Goal: Task Accomplishment & Management: Manage account settings

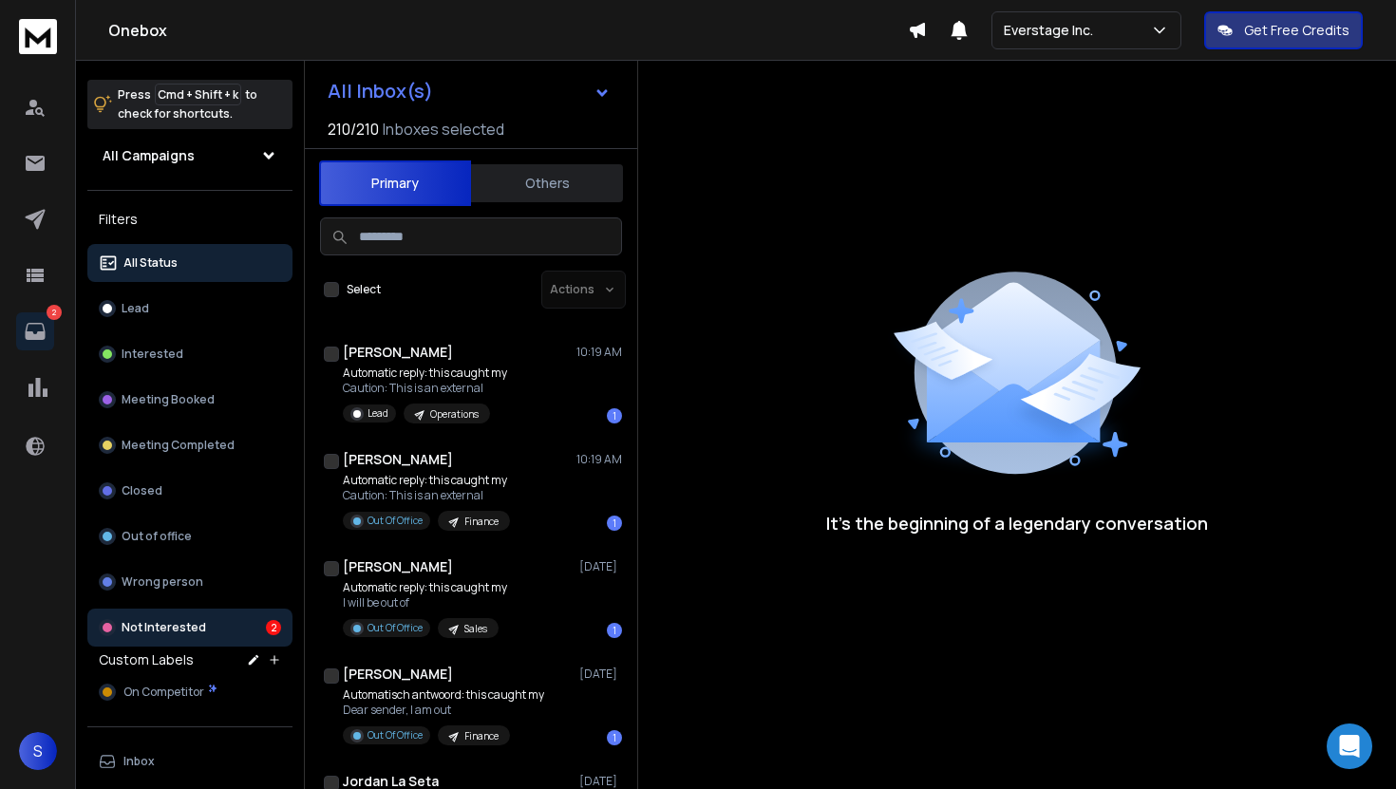
click at [171, 625] on p "Not Interested" at bounding box center [164, 627] width 84 height 15
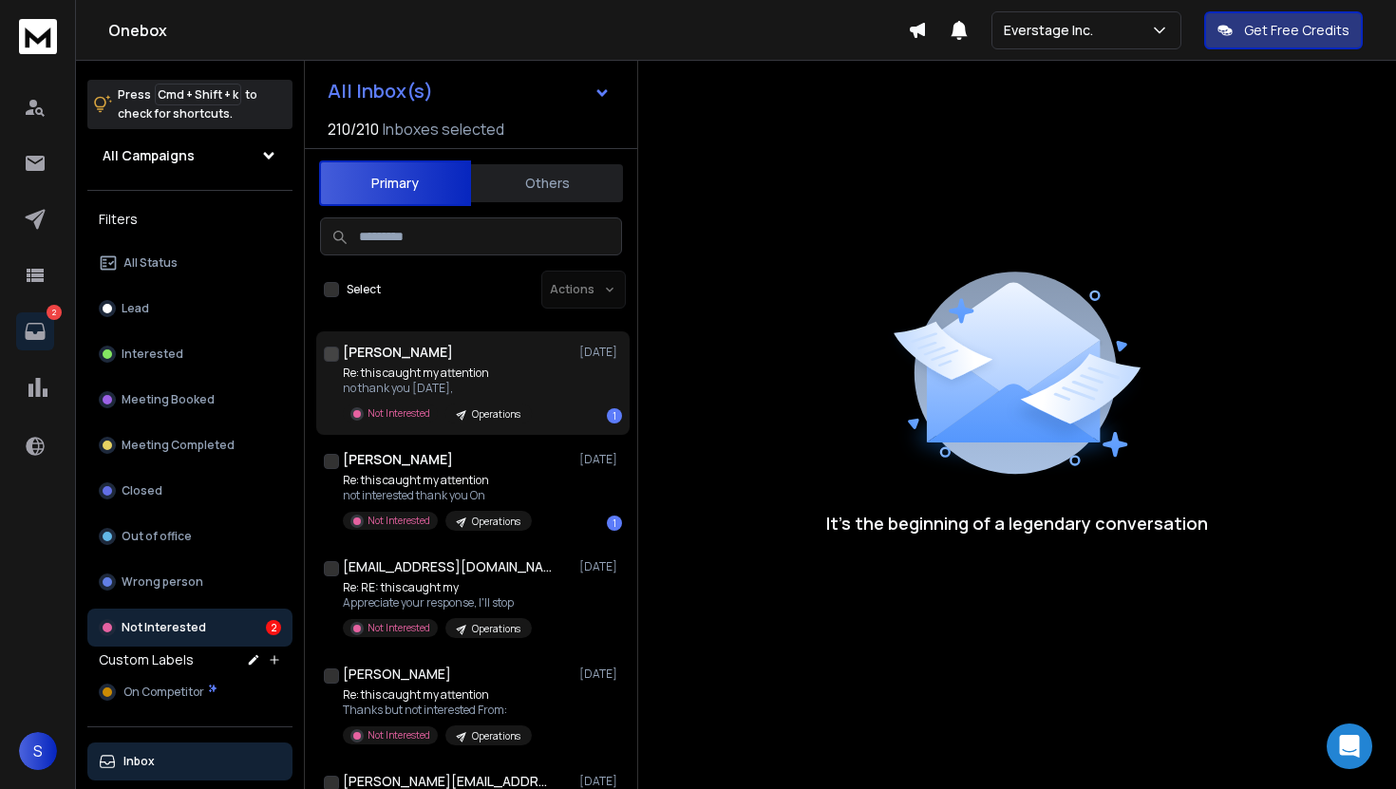
click at [509, 367] on p "Re: this caught my attention" at bounding box center [437, 372] width 189 height 15
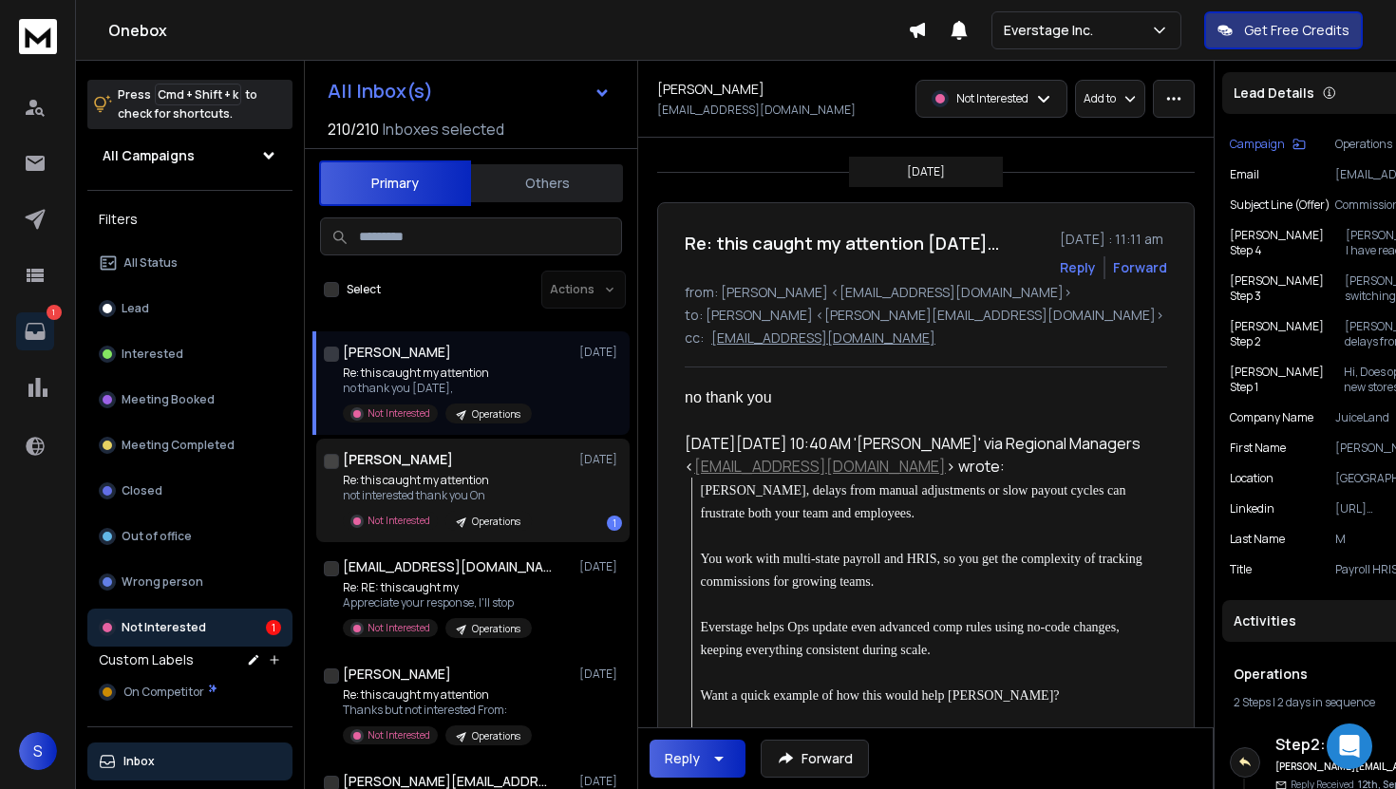
click at [515, 474] on p "Re: this caught my attention" at bounding box center [437, 480] width 189 height 15
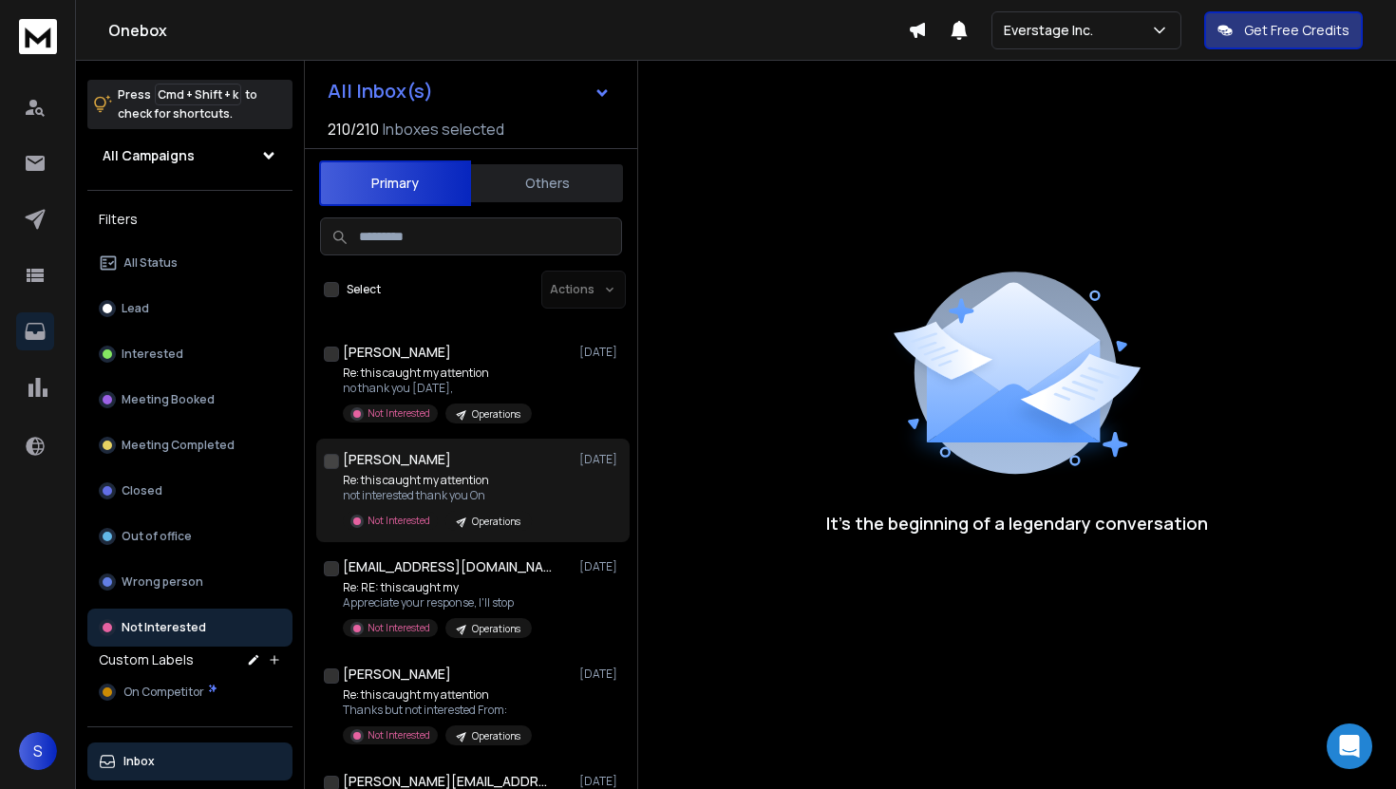
click at [434, 450] on h1 "[PERSON_NAME]" at bounding box center [397, 459] width 108 height 19
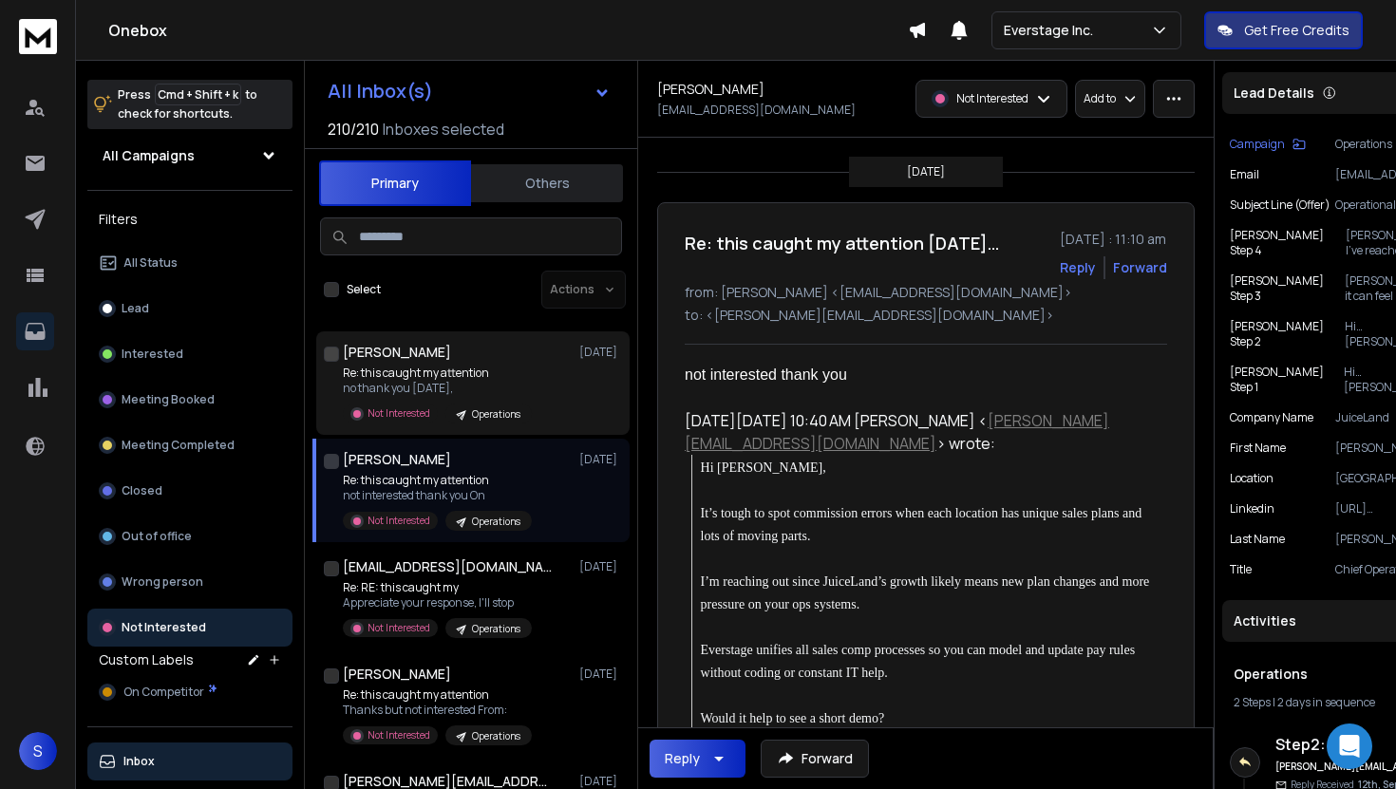
click at [491, 367] on p "Re: this caught my attention" at bounding box center [437, 372] width 189 height 15
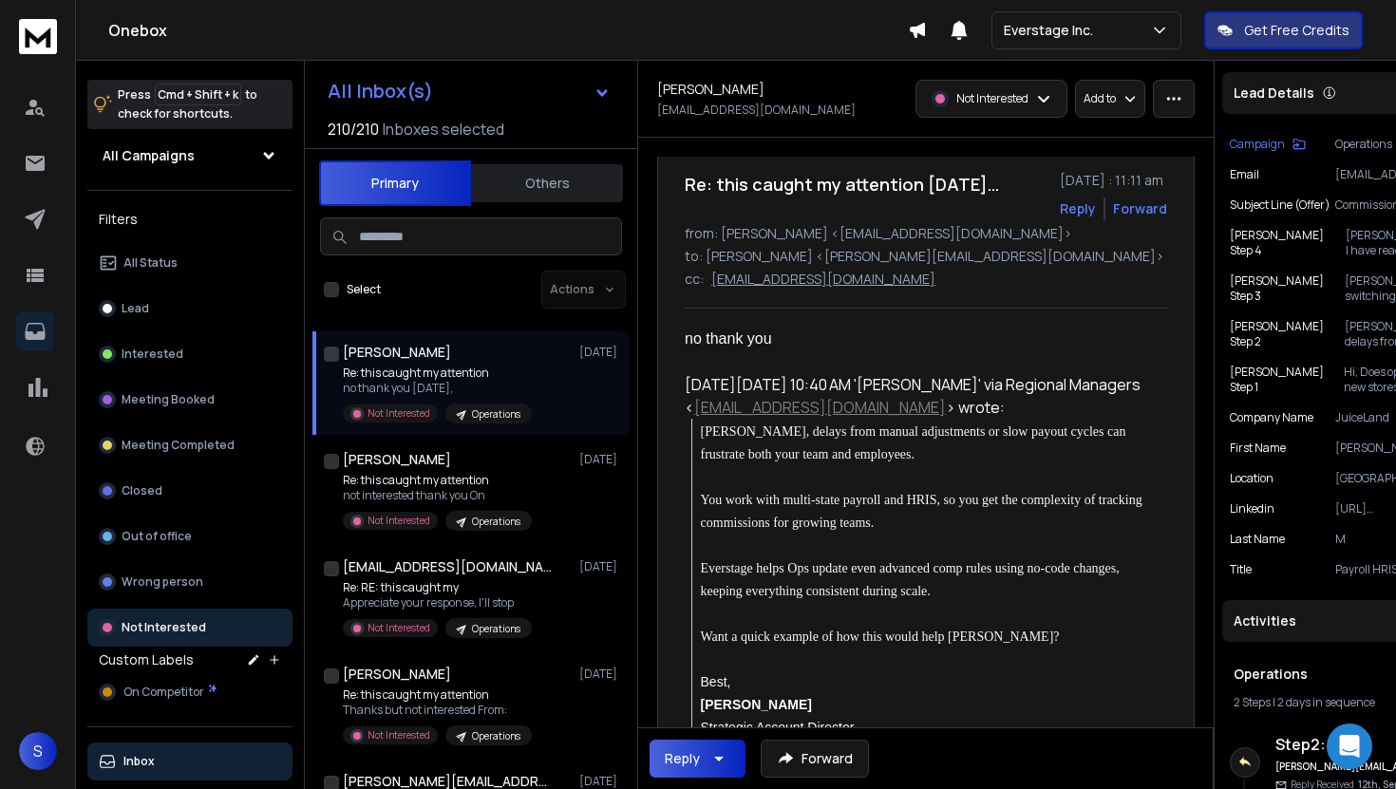
scroll to position [60, 0]
click at [475, 378] on p "Re: this caught my attention" at bounding box center [437, 372] width 189 height 15
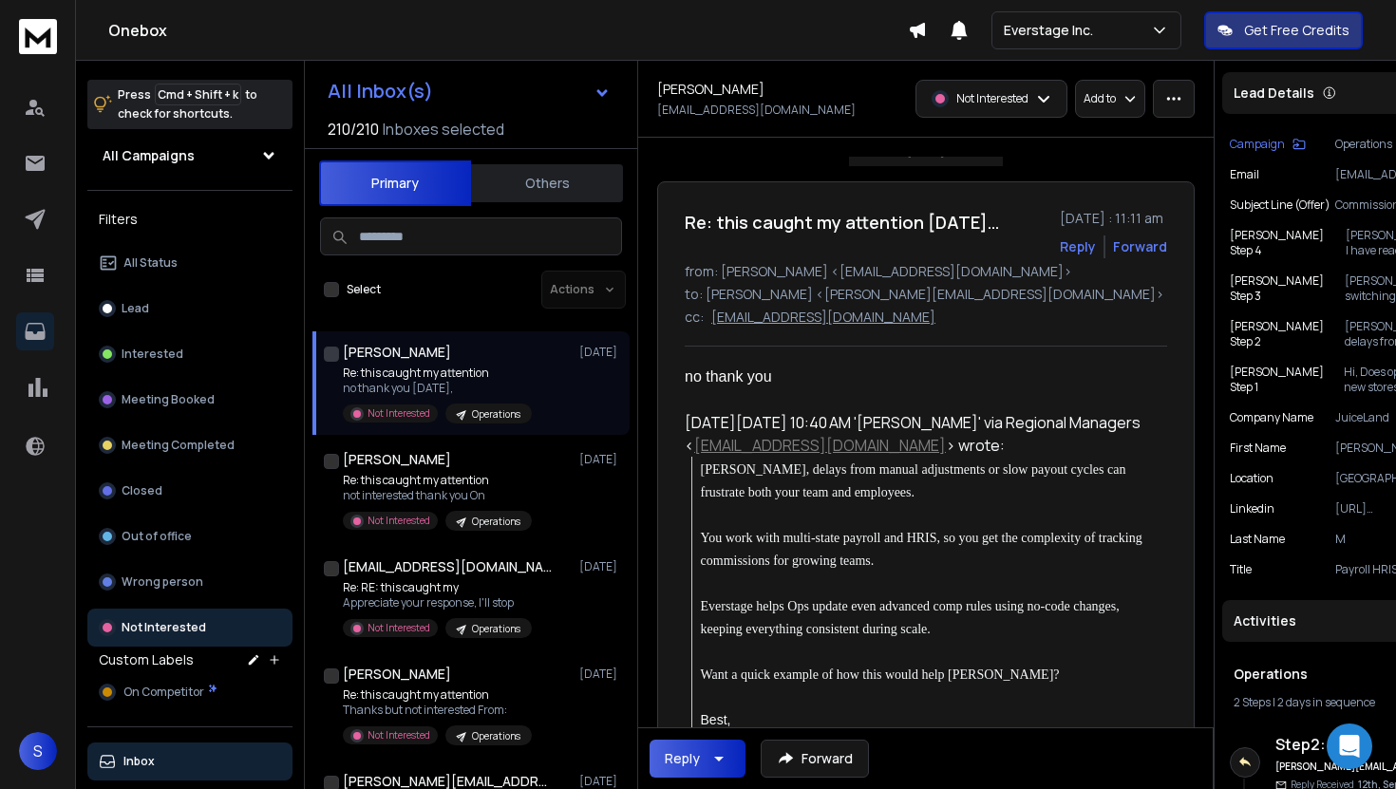
scroll to position [0, 0]
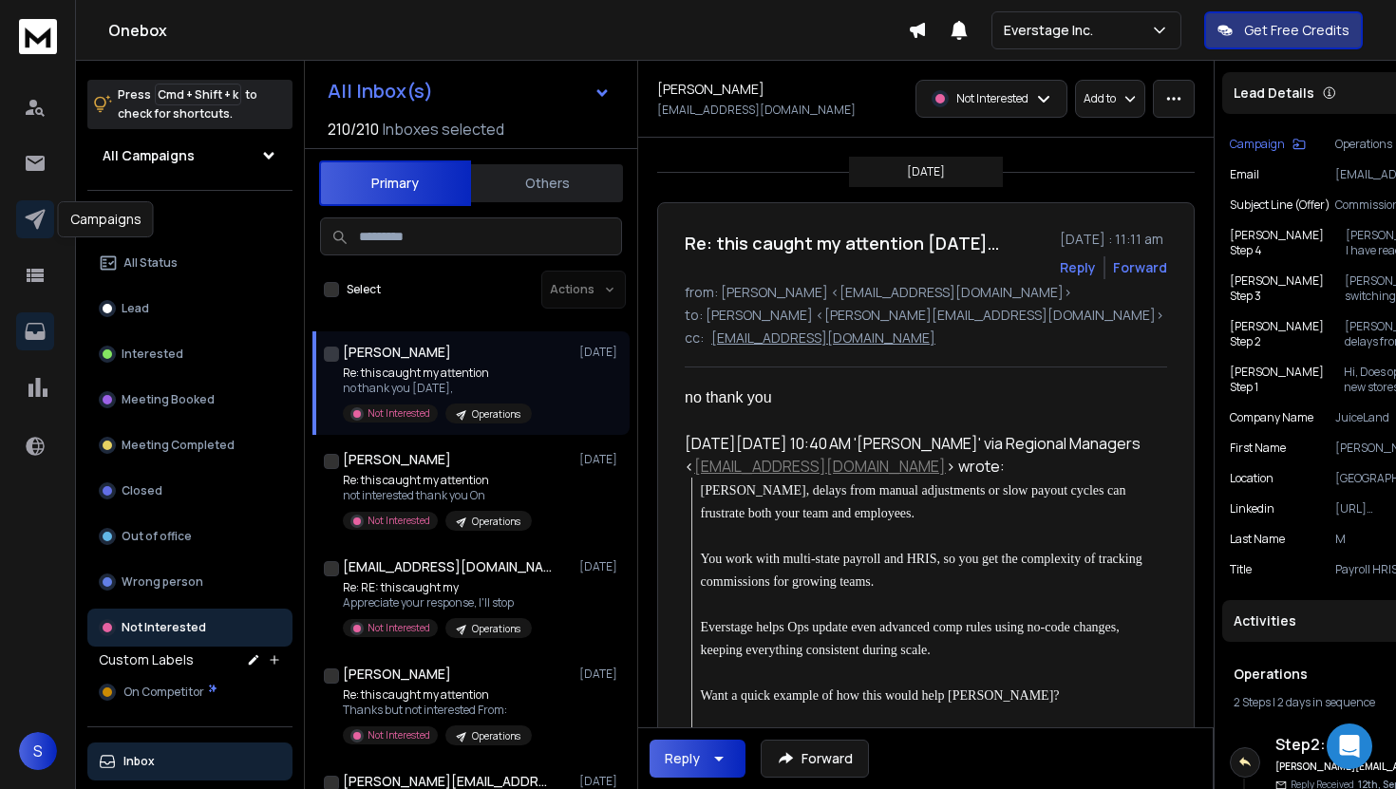
click at [41, 221] on icon at bounding box center [35, 219] width 23 height 23
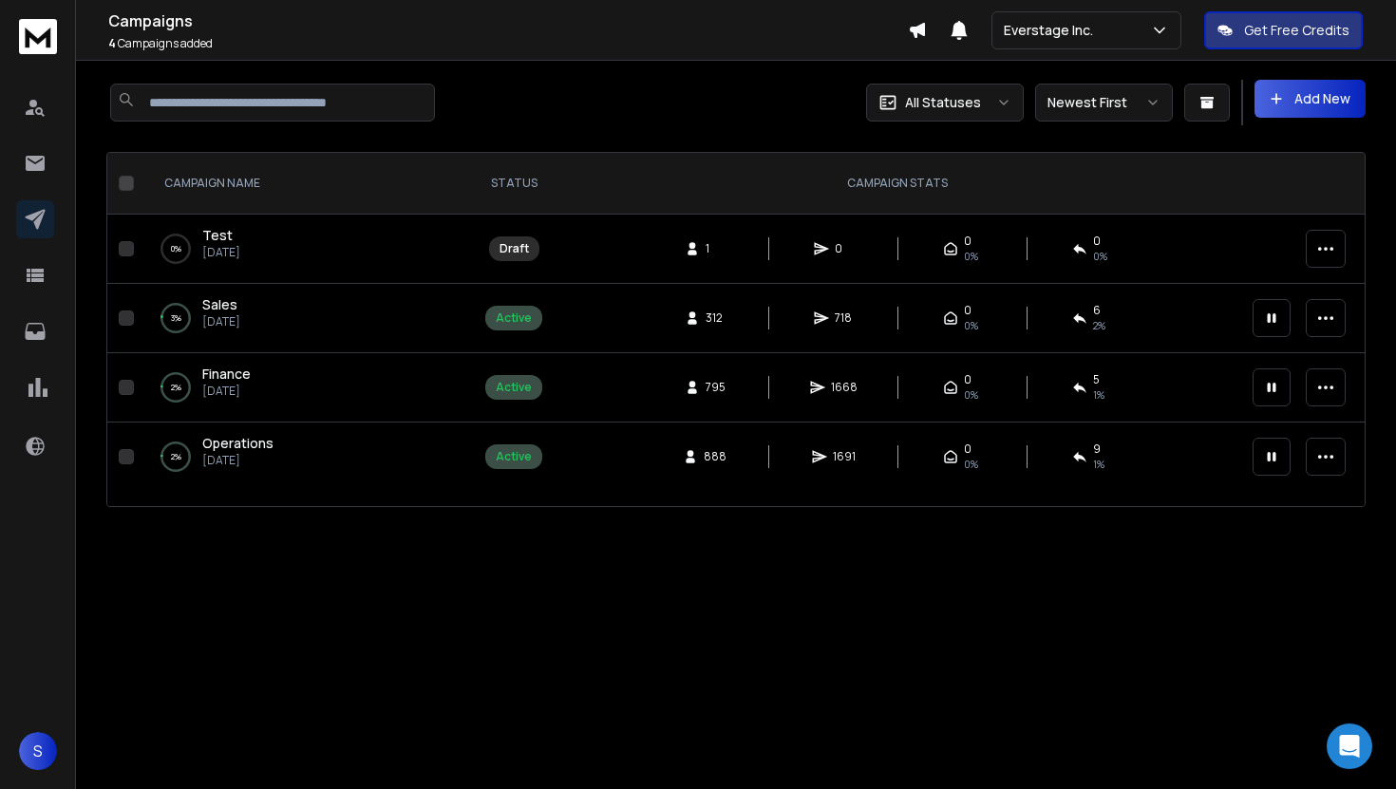
click at [1338, 253] on button "button" at bounding box center [1325, 249] width 40 height 38
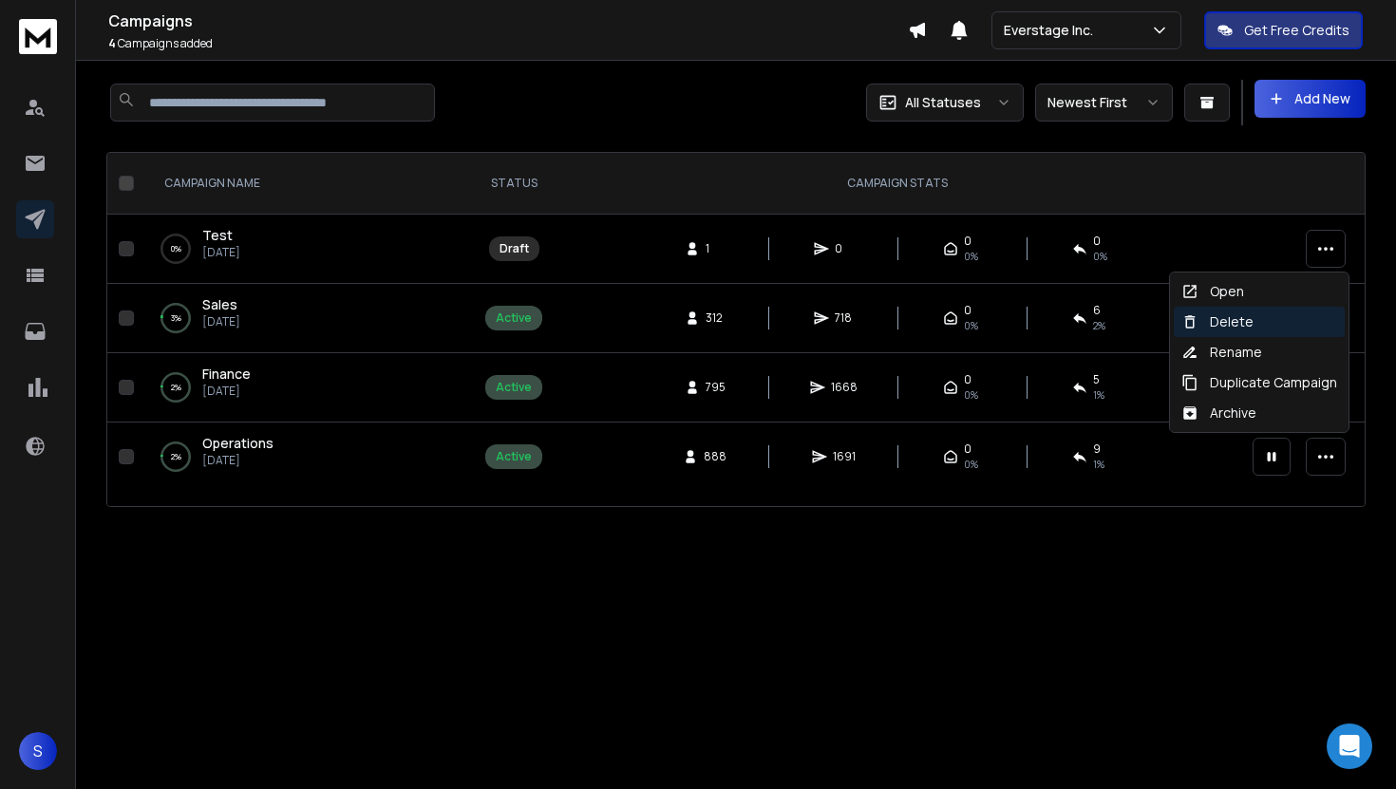
click at [1243, 328] on div "Delete" at bounding box center [1217, 321] width 72 height 19
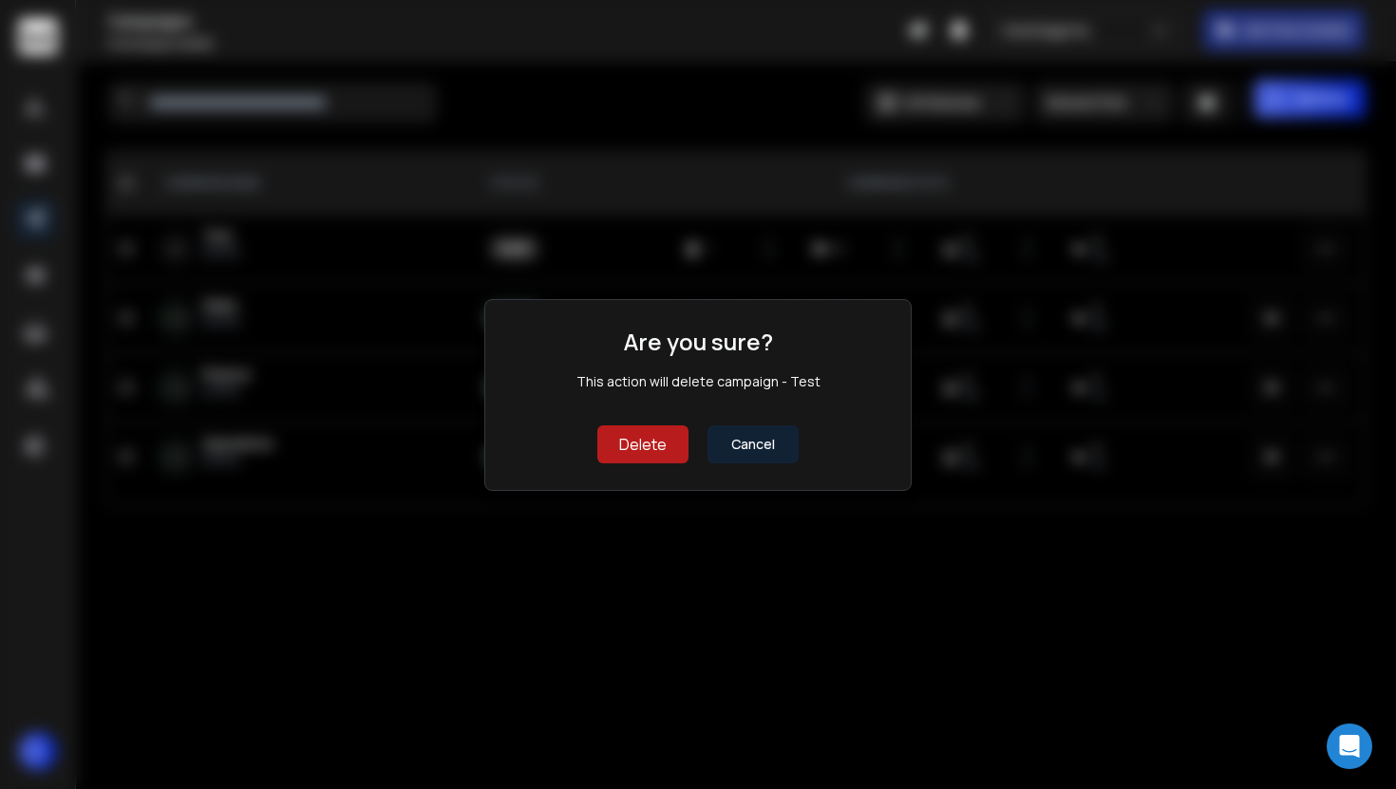
click at [642, 444] on button "Delete" at bounding box center [642, 444] width 91 height 38
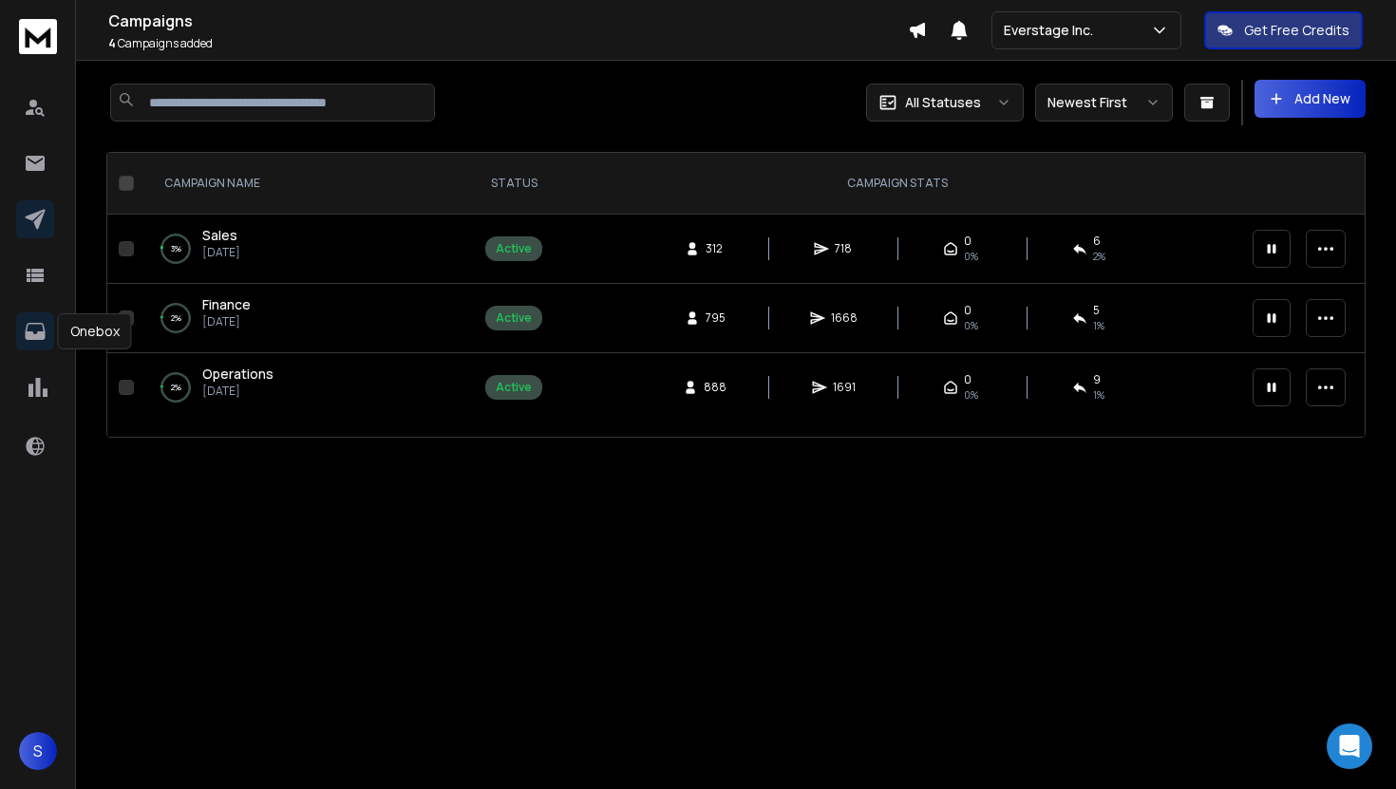
click at [36, 332] on icon at bounding box center [35, 331] width 20 height 17
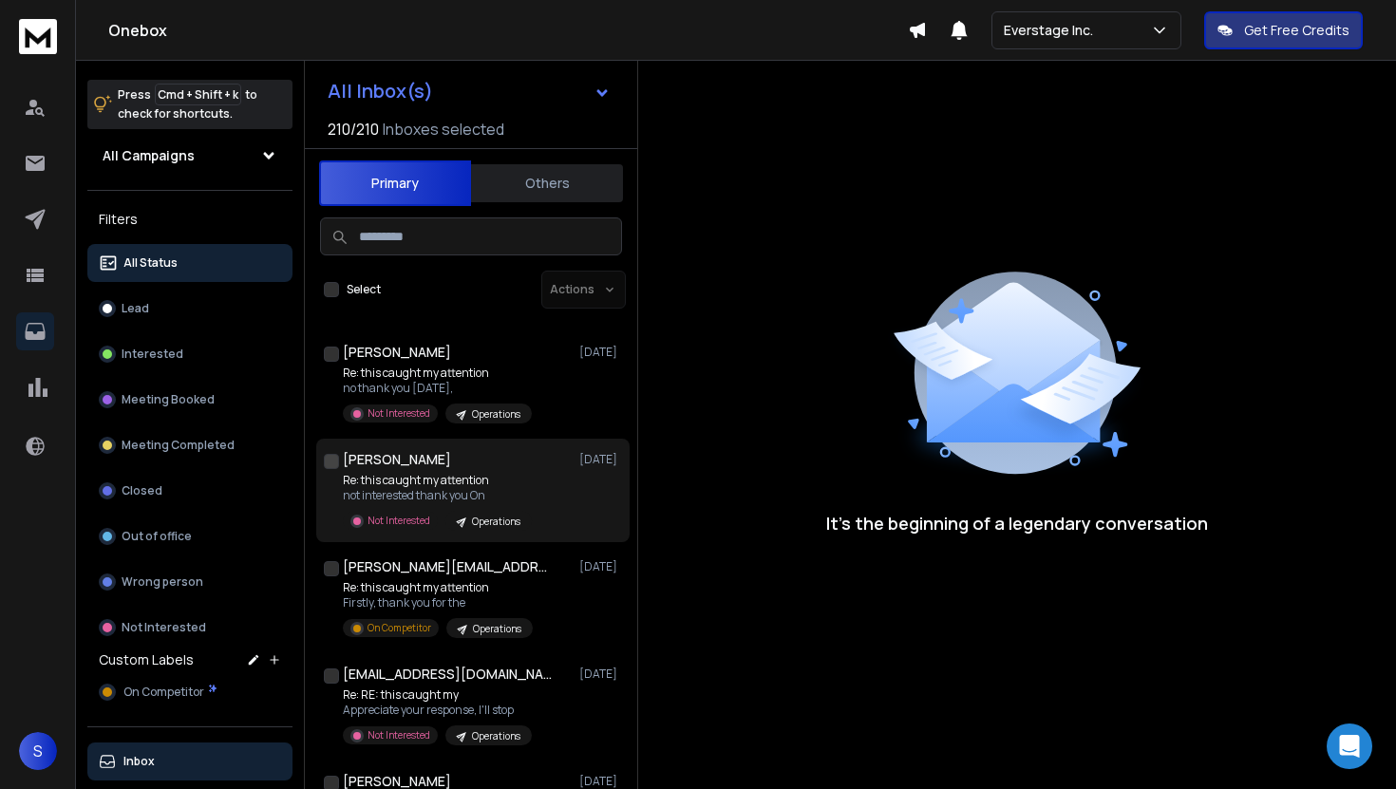
scroll to position [78, 0]
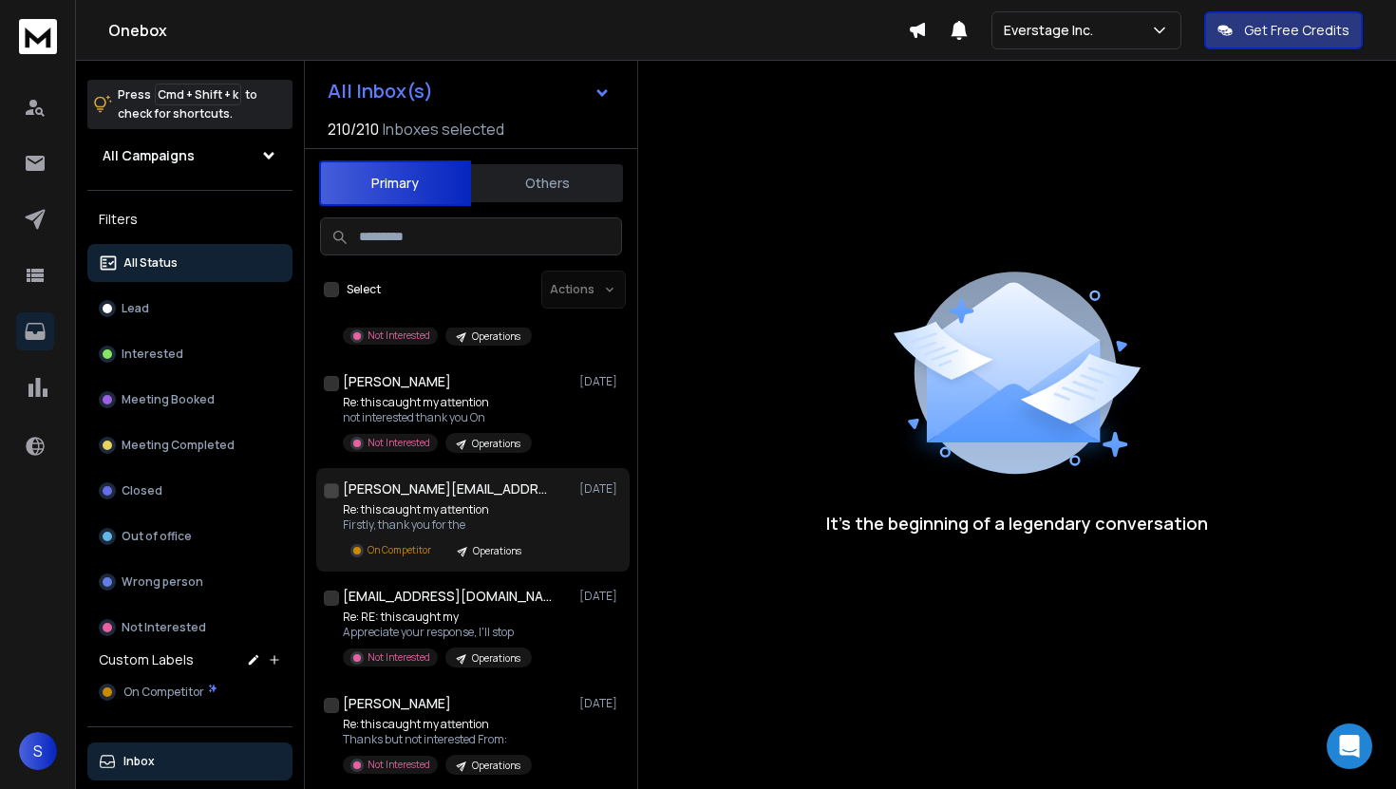
click at [508, 503] on p "Re: this caught my attention" at bounding box center [438, 509] width 190 height 15
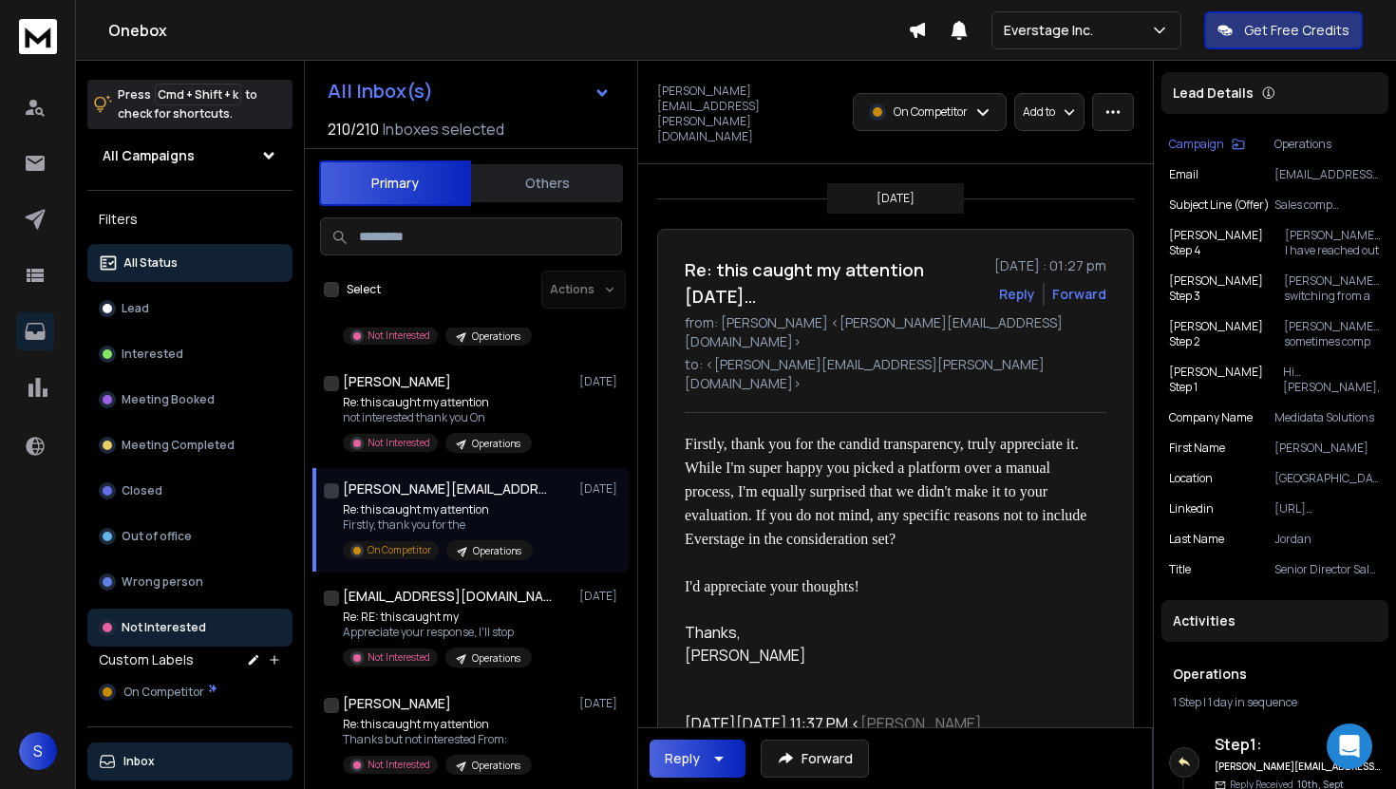
scroll to position [295, 0]
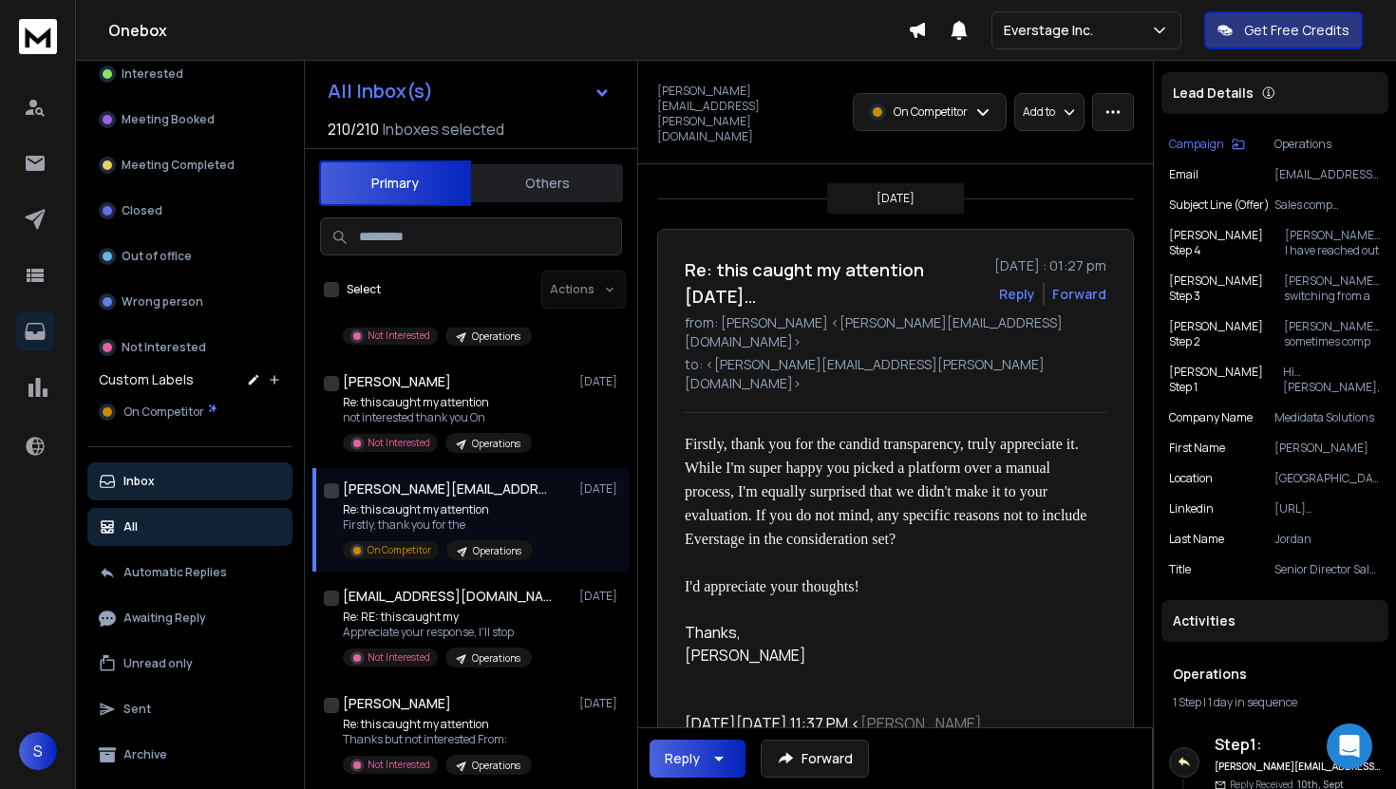
click at [164, 514] on button "All" at bounding box center [189, 527] width 205 height 38
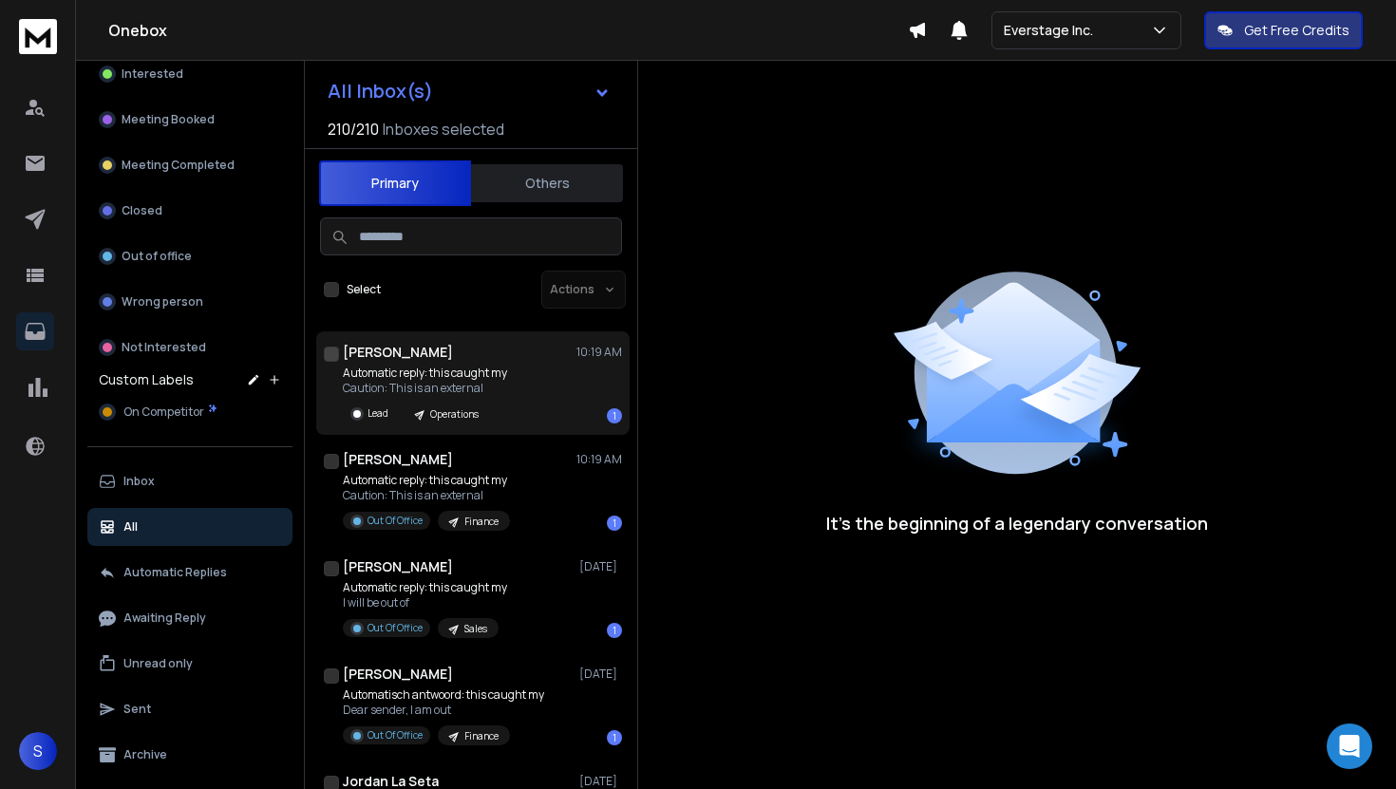
click at [503, 365] on p "Automatic reply: this caught my" at bounding box center [425, 372] width 164 height 15
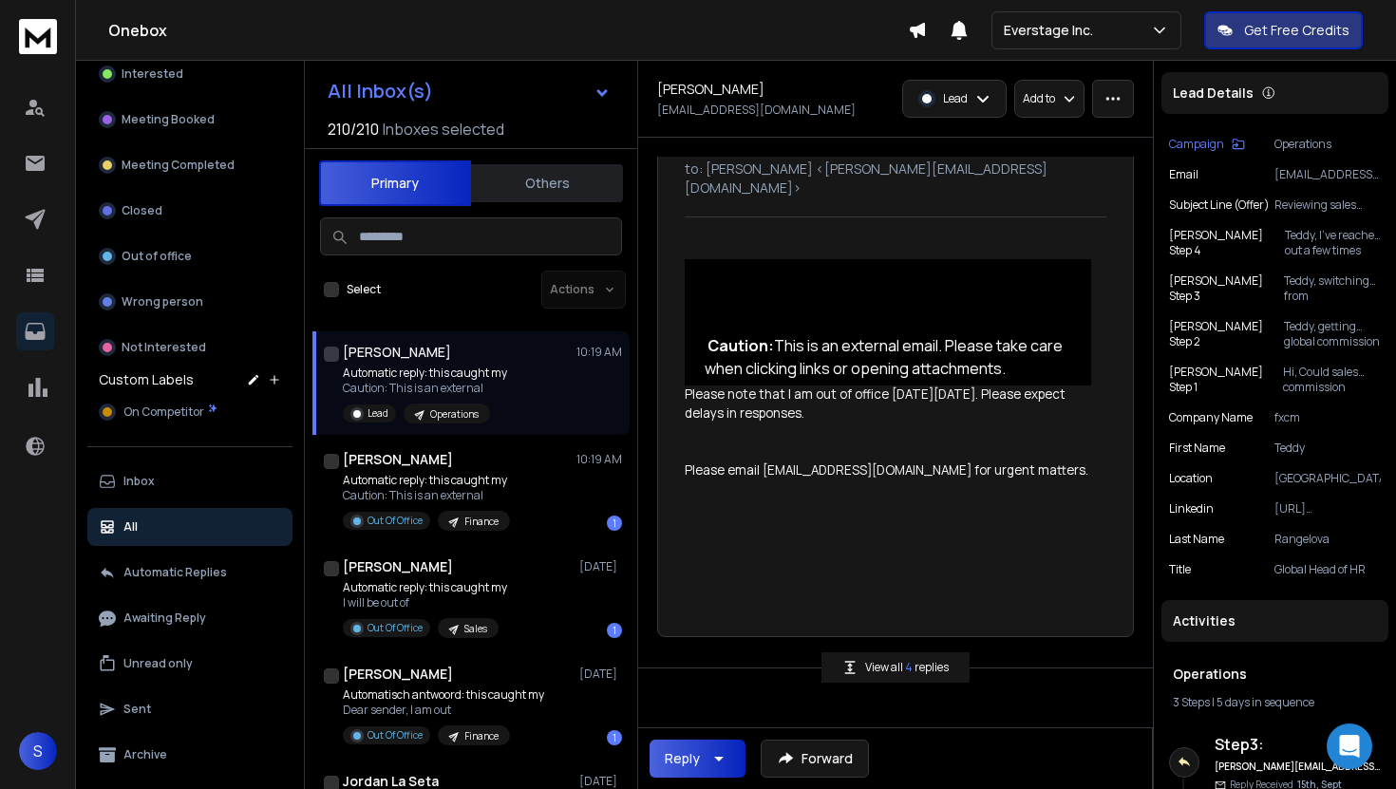
scroll to position [245, 0]
click at [906, 677] on div "View all 4 replies" at bounding box center [894, 667] width 147 height 30
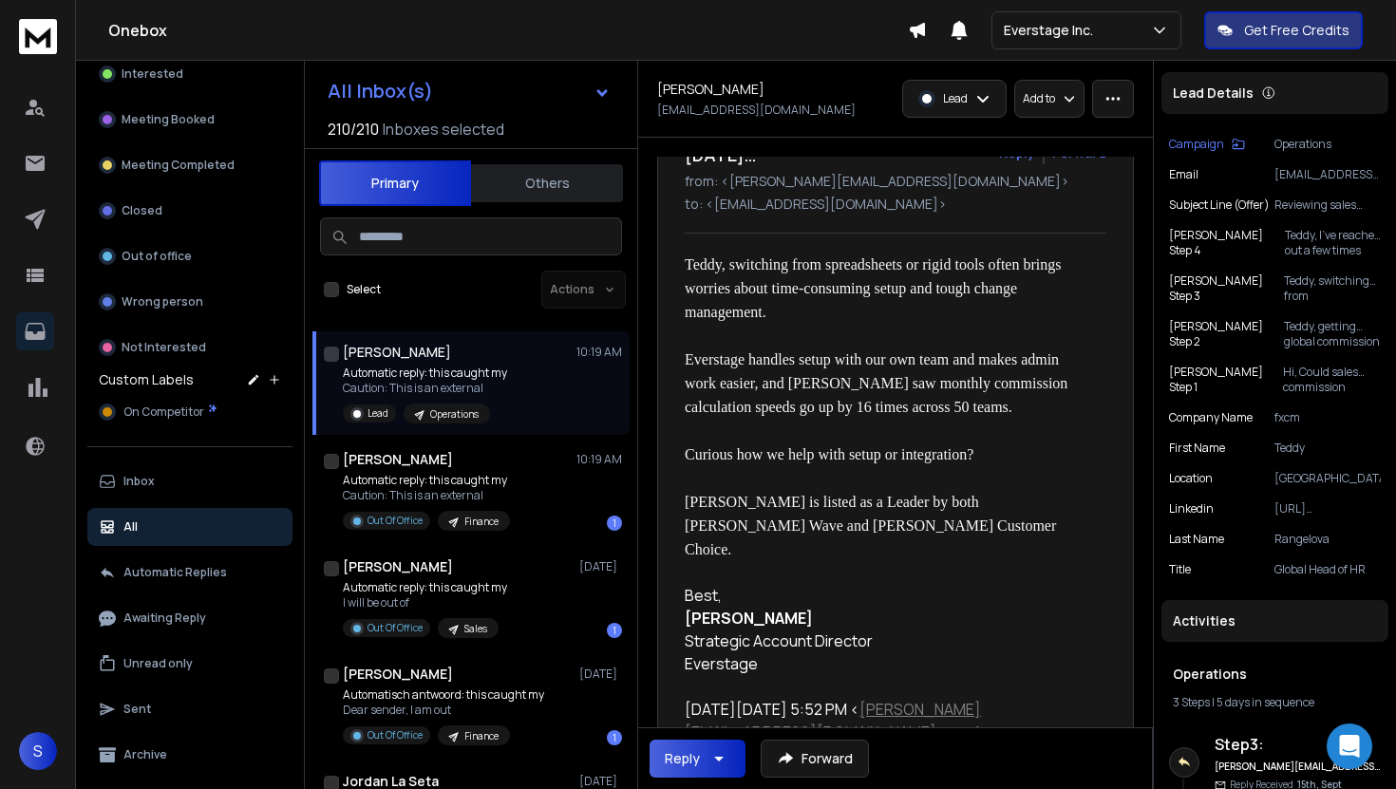
scroll to position [766, 0]
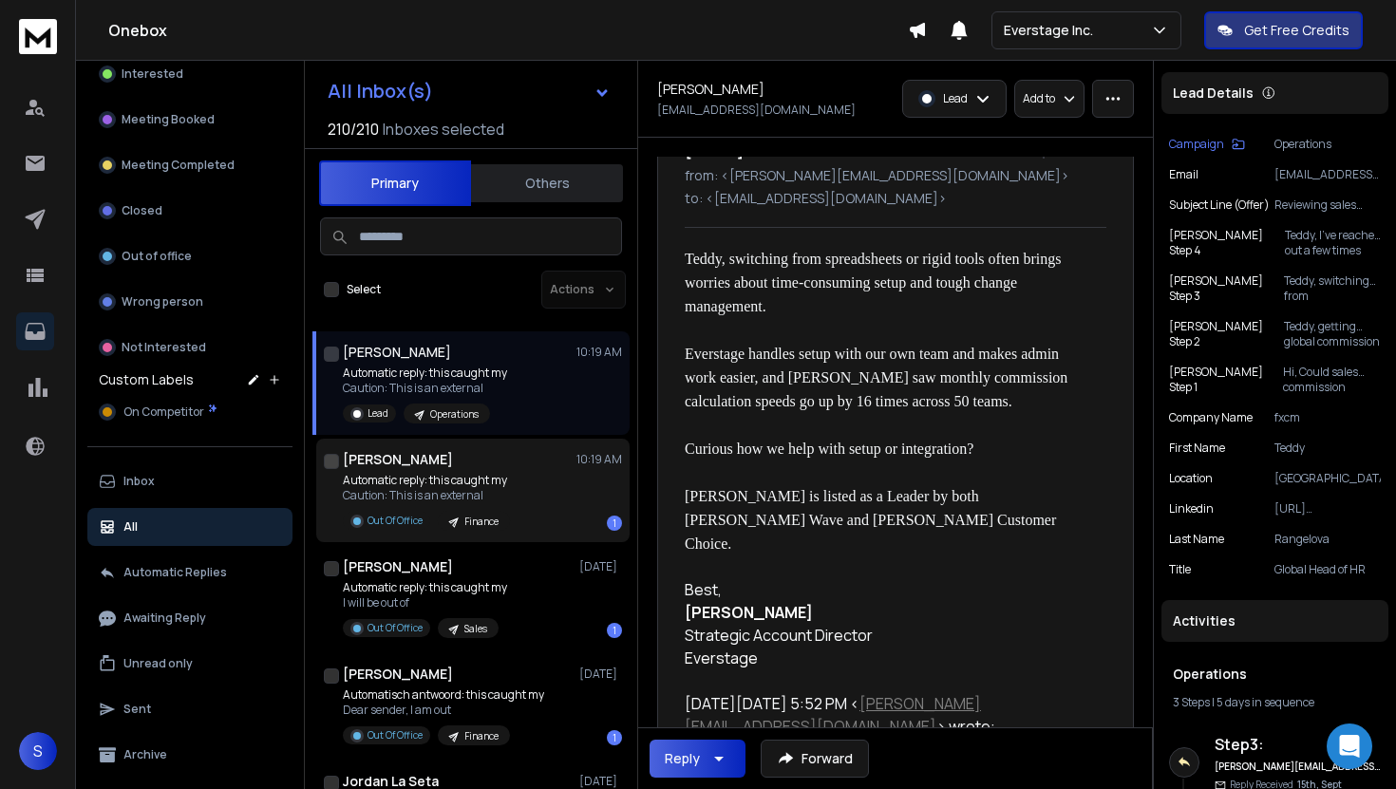
click at [473, 469] on div "Teodora Rangelova 10:19 AM Automatic reply: this caught my Caution: This is an …" at bounding box center [482, 490] width 279 height 81
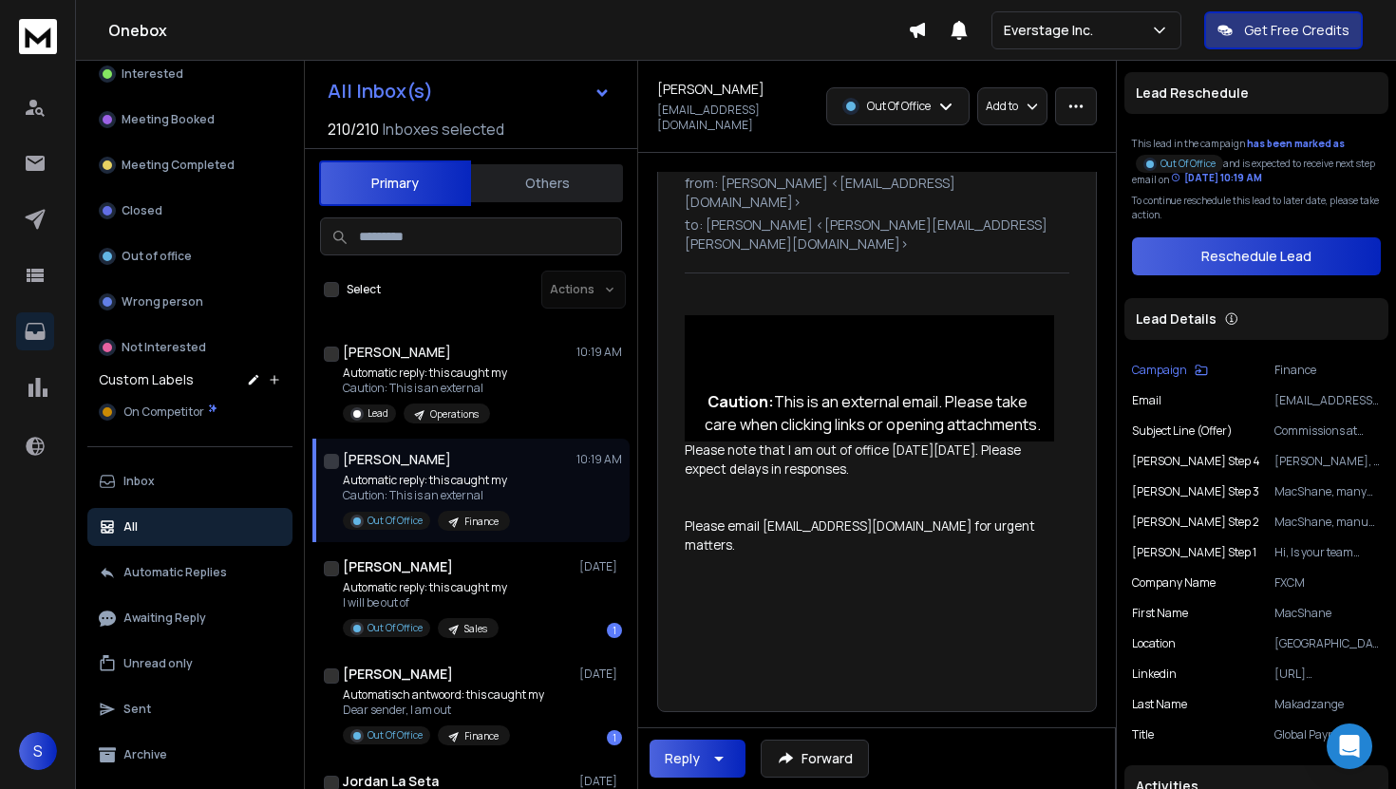
scroll to position [0, 0]
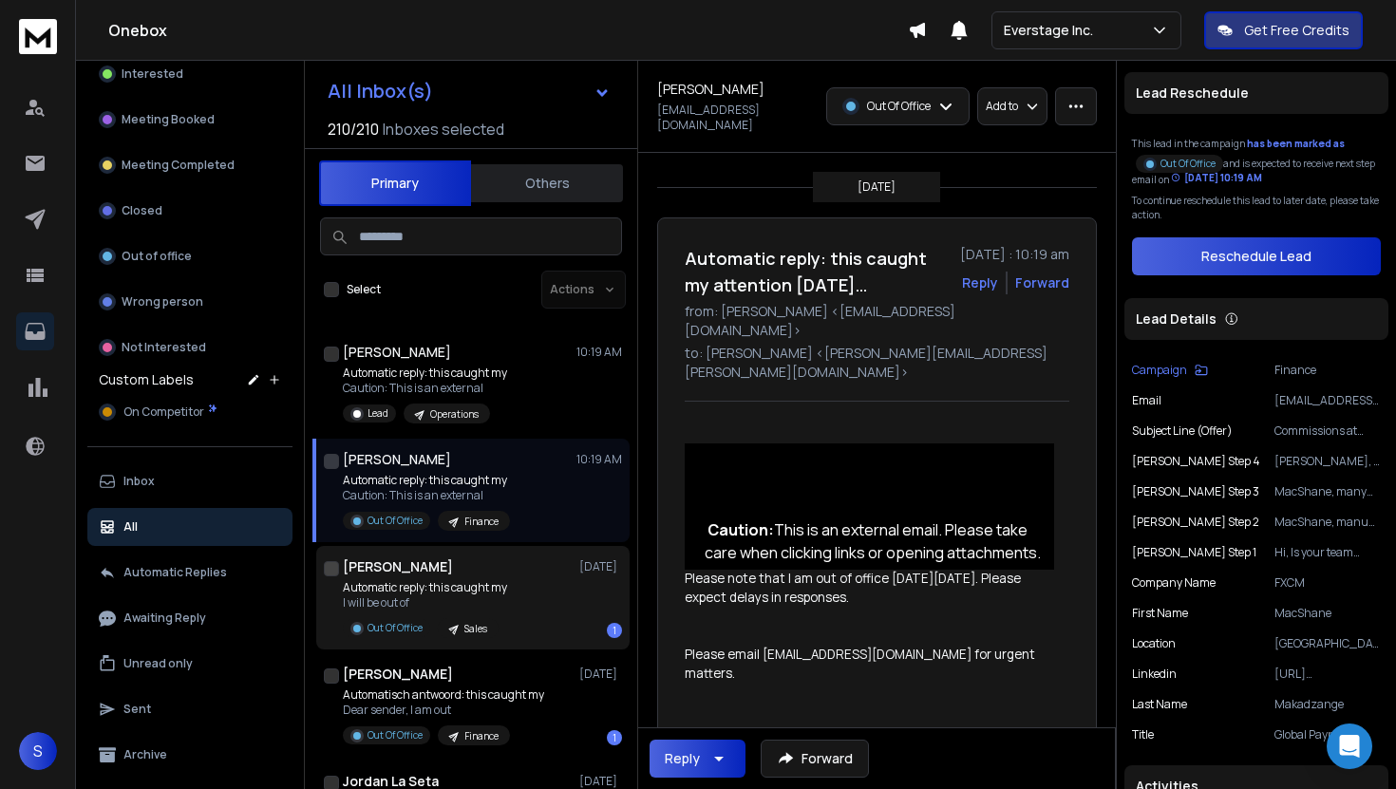
click at [552, 575] on div "Lindsay Batesky 12 Sep" at bounding box center [482, 566] width 279 height 19
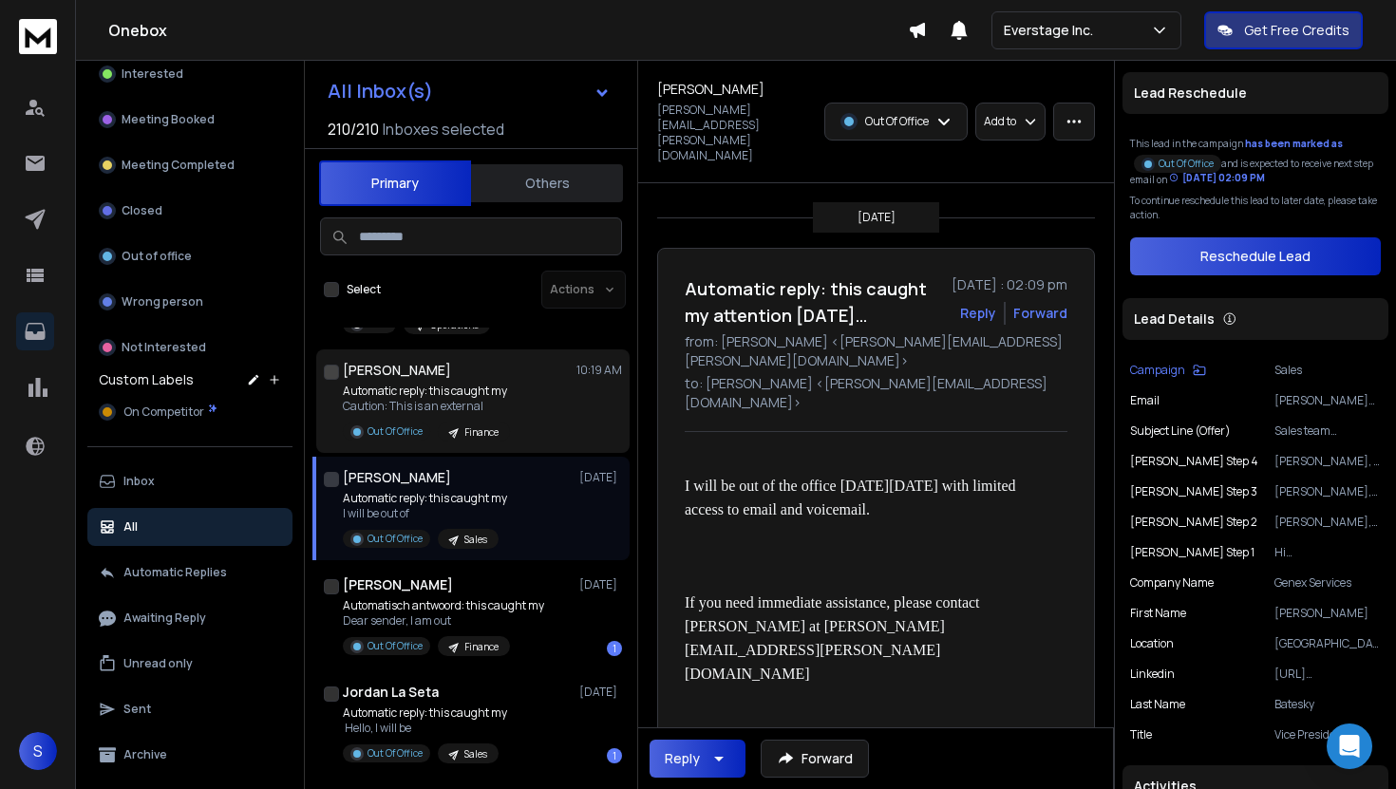
scroll to position [107, 0]
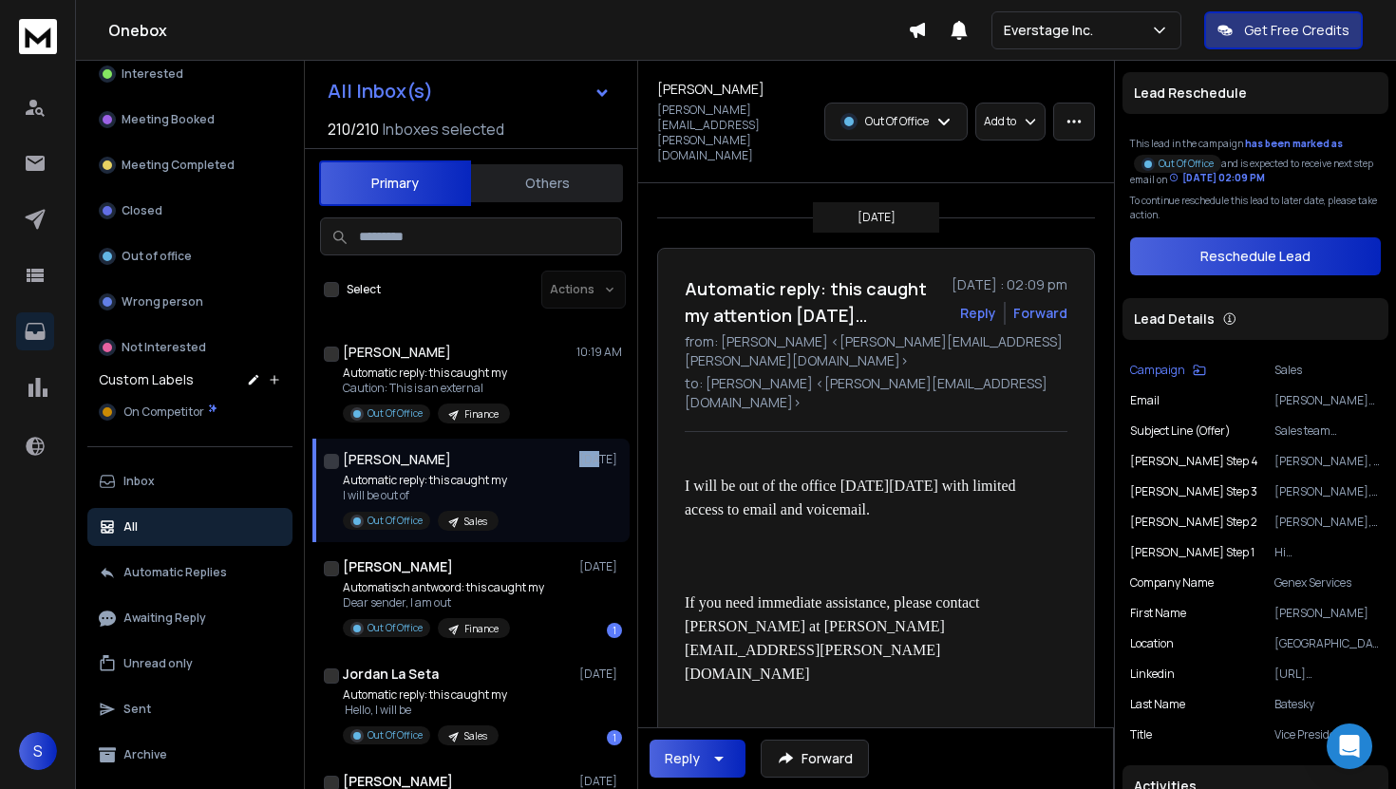
drag, startPoint x: 431, startPoint y: 462, endPoint x: 588, endPoint y: 454, distance: 156.9
click at [587, 454] on div "Lindsay Batesky 12 Sep" at bounding box center [482, 459] width 279 height 19
click at [1241, 257] on button "Reschedule Lead" at bounding box center [1255, 256] width 251 height 38
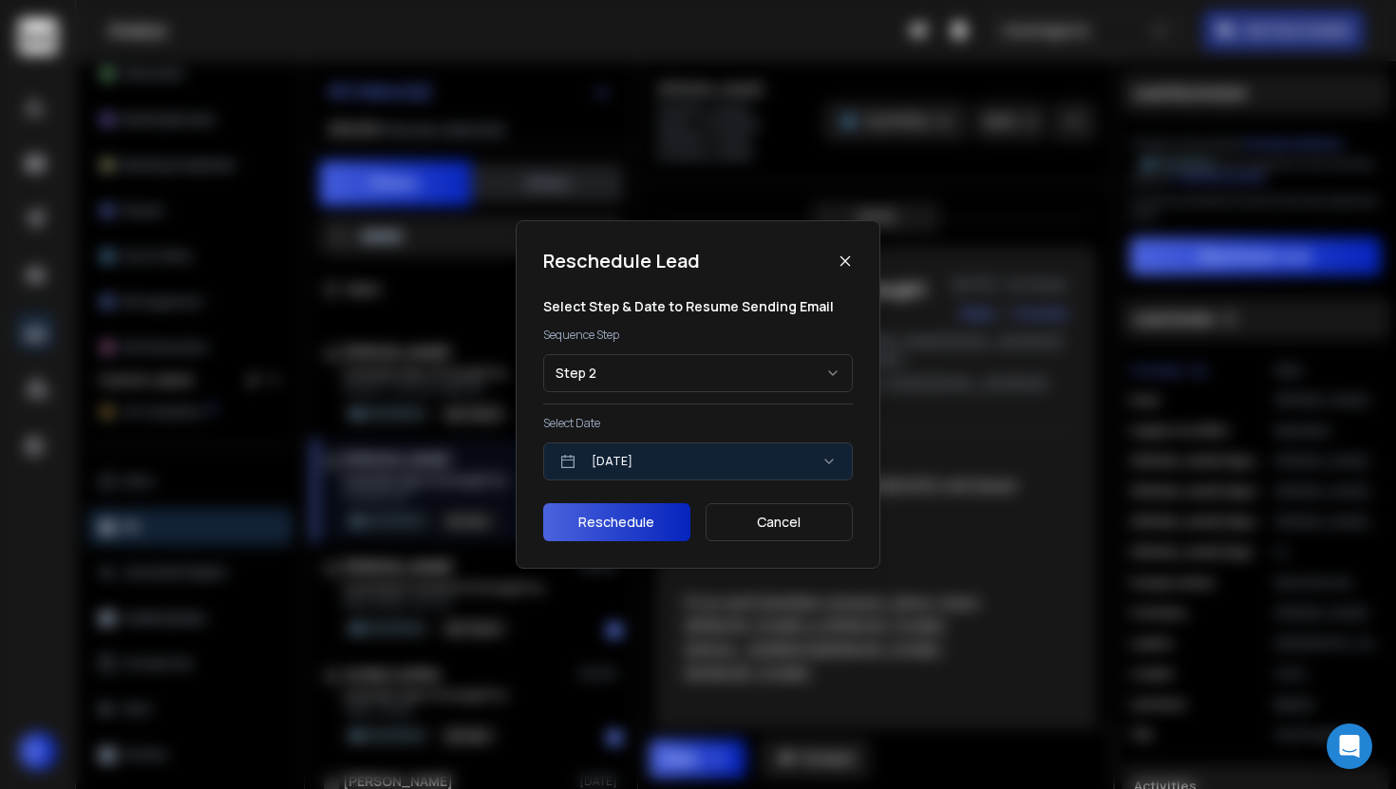
click at [632, 459] on p "Mon Sep 15 2025" at bounding box center [611, 461] width 41 height 15
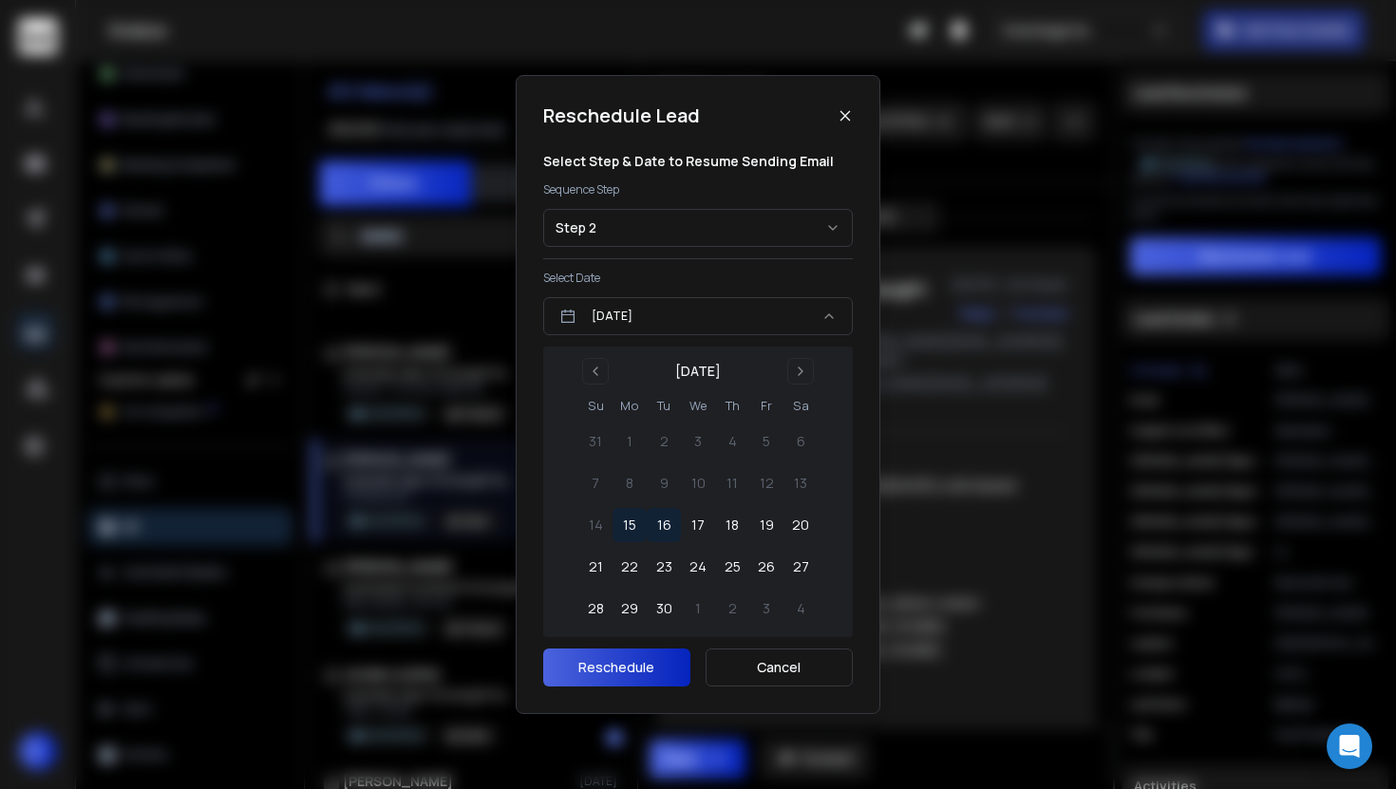
click at [661, 518] on button "16" at bounding box center [663, 525] width 34 height 34
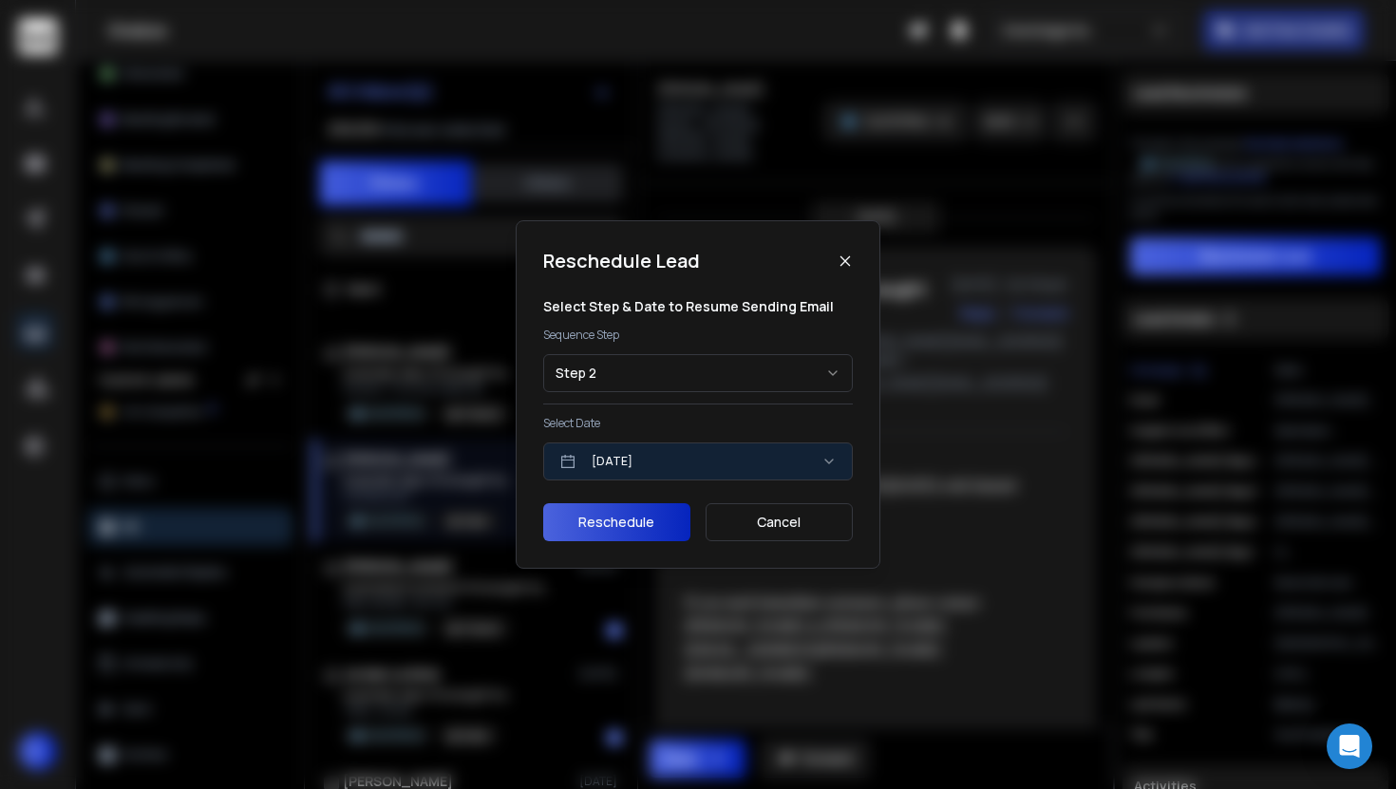
click at [674, 446] on button "Tue Sep 16 2025" at bounding box center [697, 461] width 309 height 38
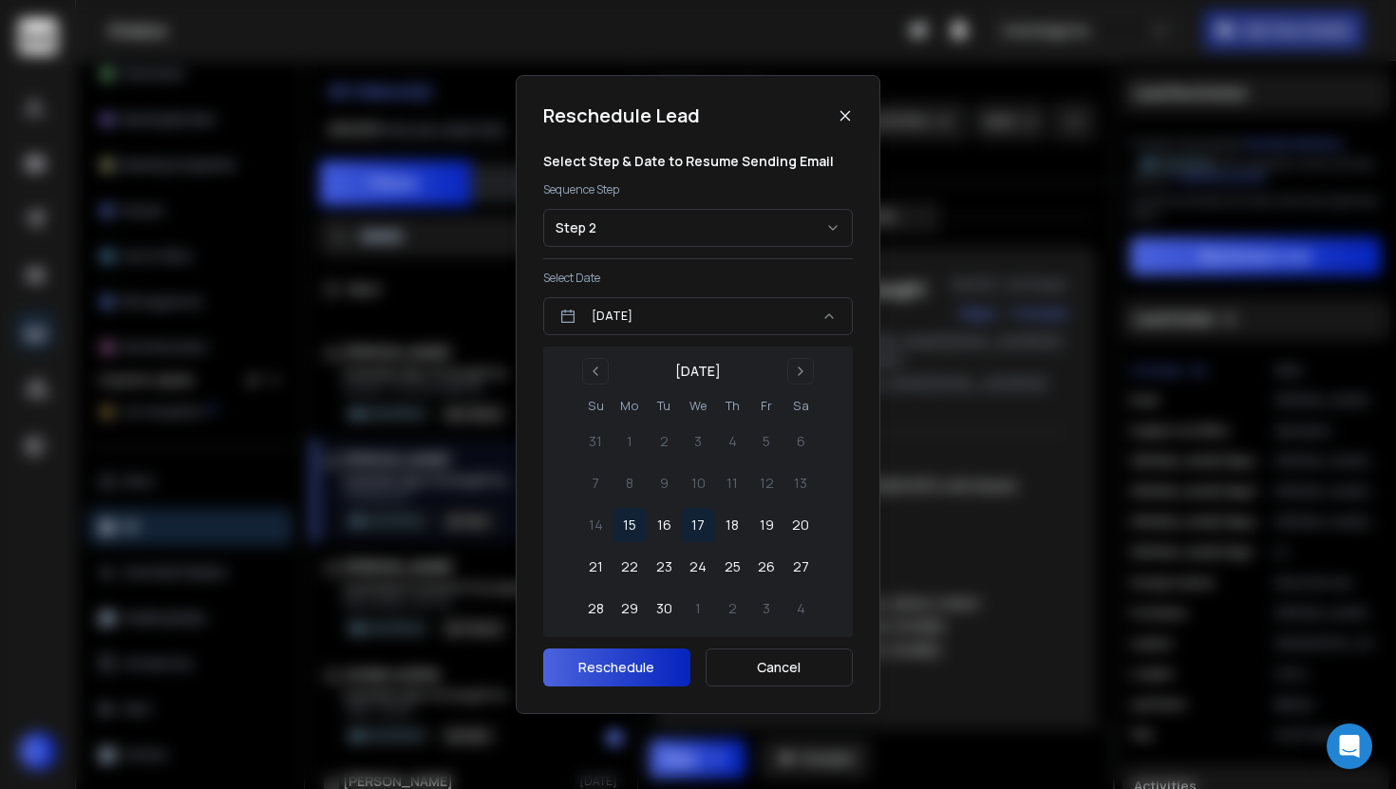
click at [699, 528] on button "17" at bounding box center [698, 525] width 34 height 34
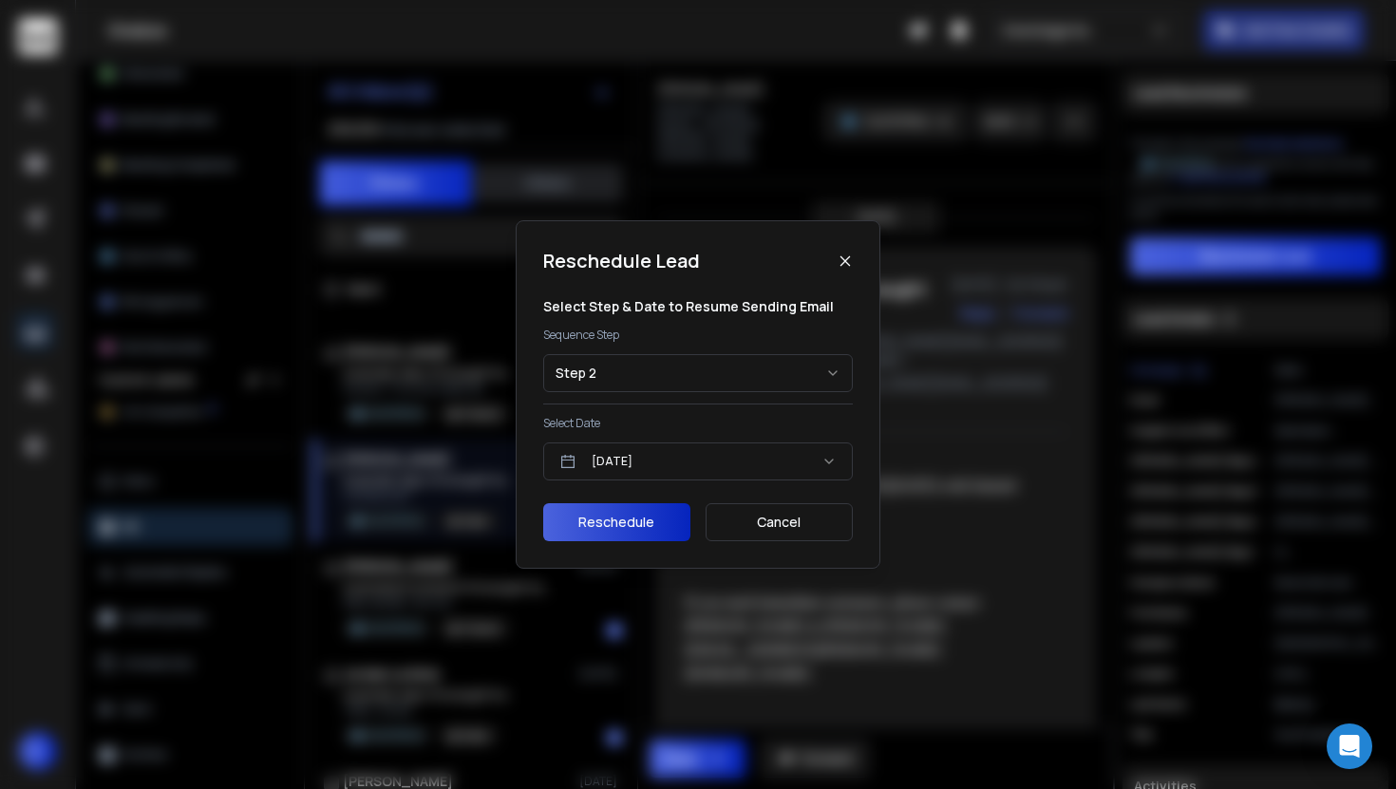
click at [615, 515] on button "Reschedule" at bounding box center [616, 522] width 147 height 38
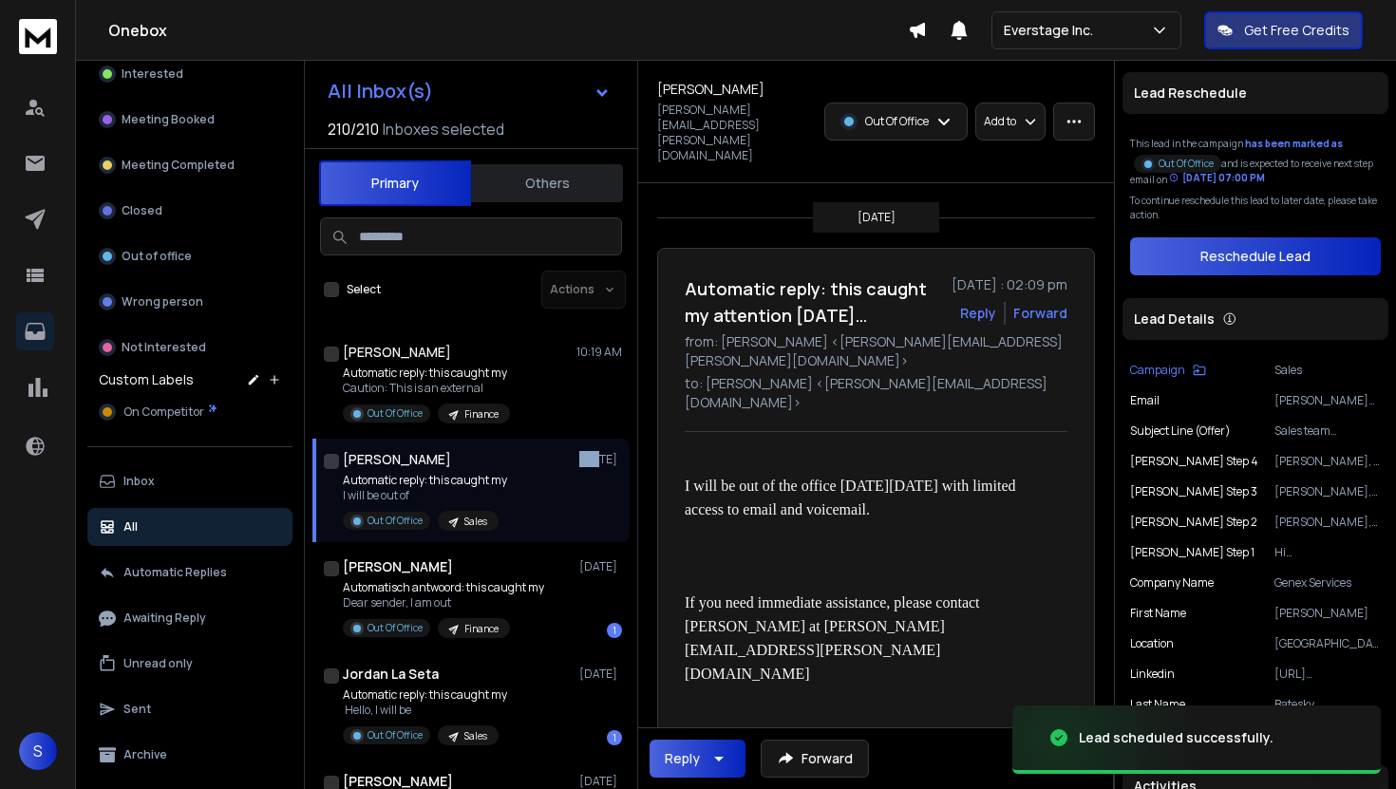
scroll to position [143, 0]
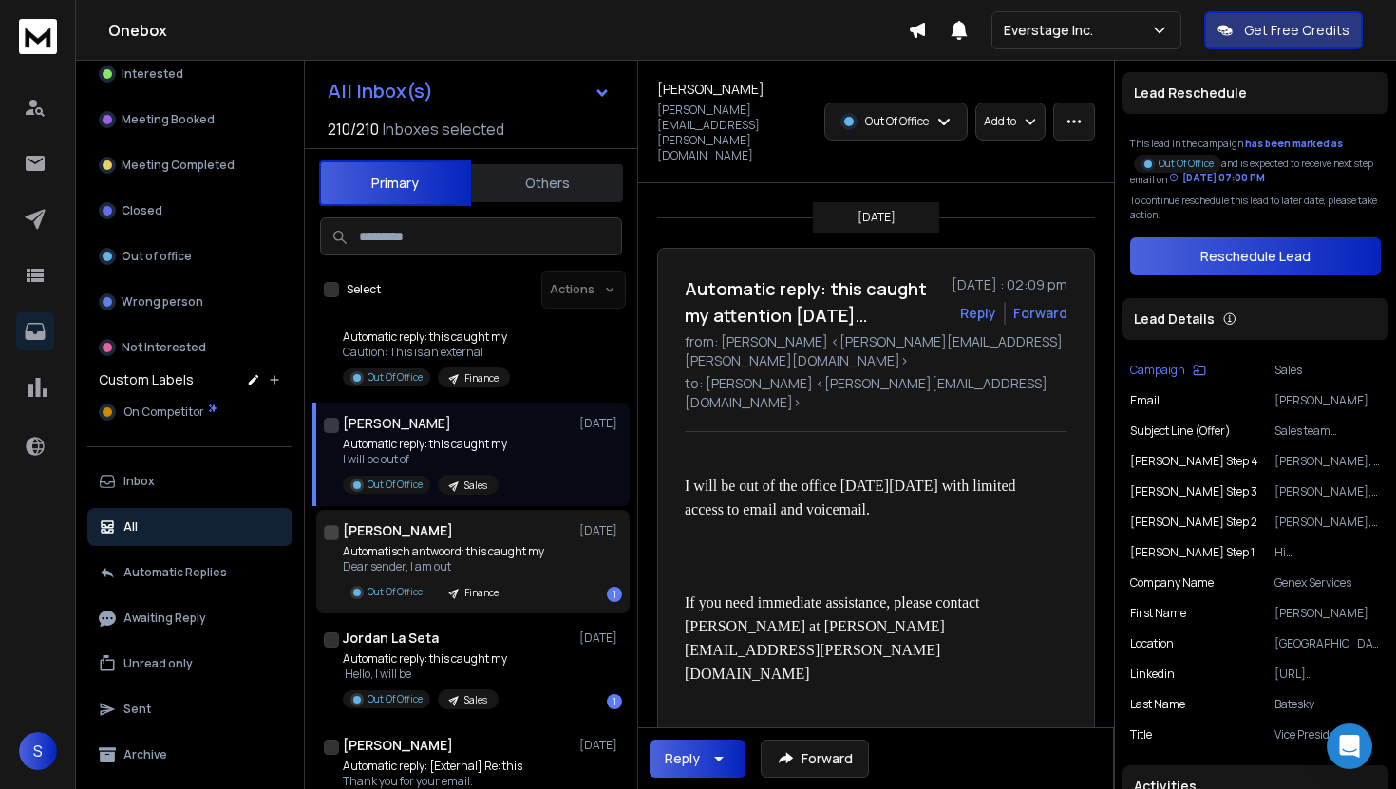
click at [442, 553] on p "Automatisch antwoord: this caught my" at bounding box center [443, 551] width 201 height 15
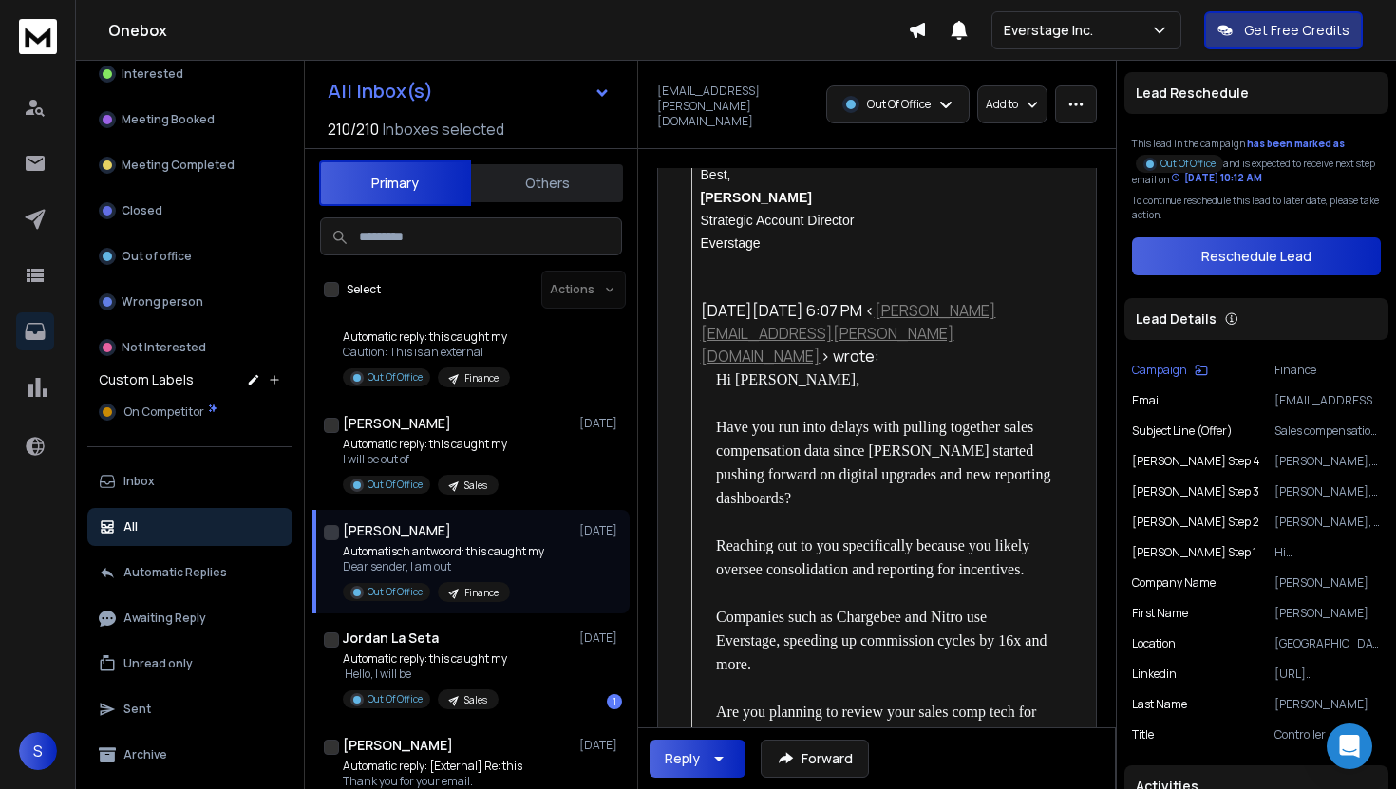
scroll to position [1453, 0]
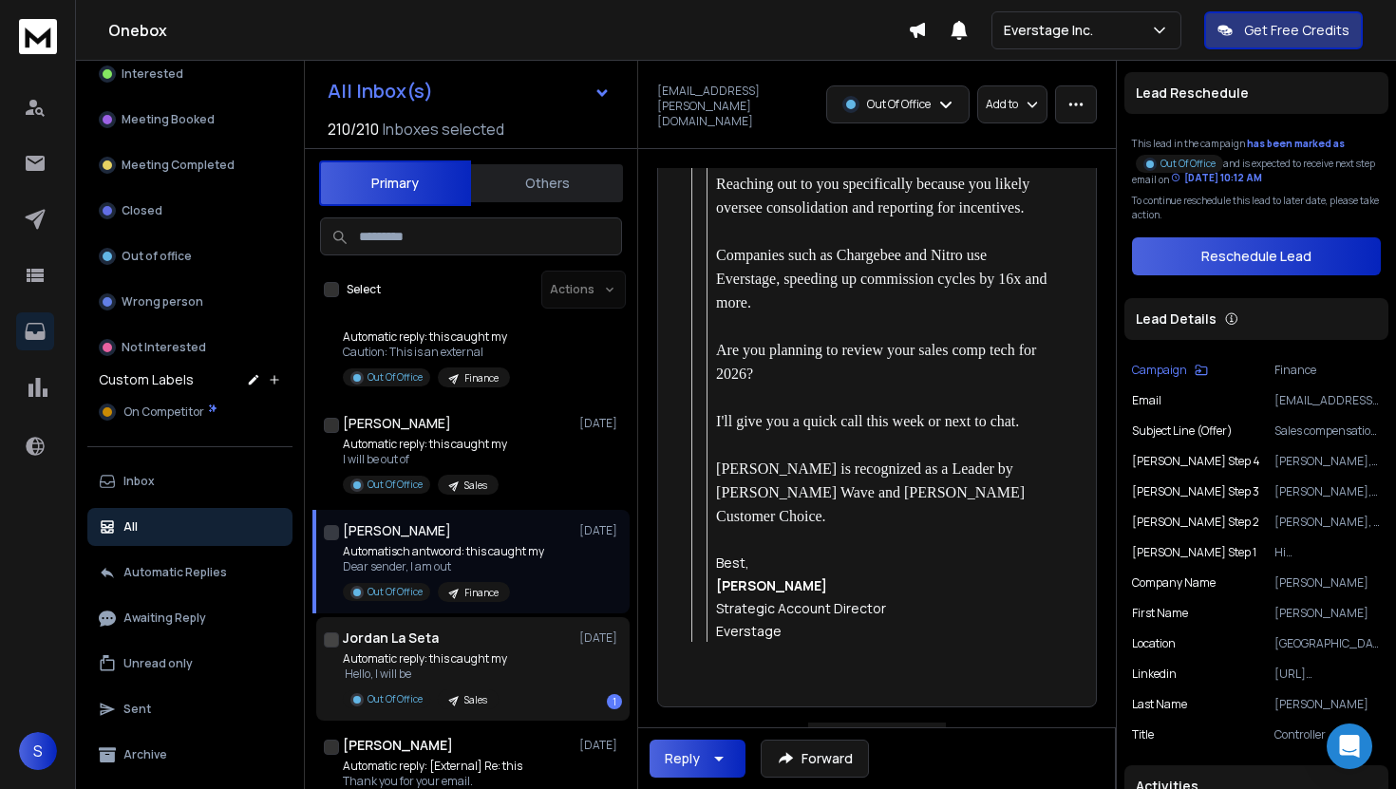
click at [489, 665] on p "Automatic reply: this caught my" at bounding box center [425, 658] width 164 height 15
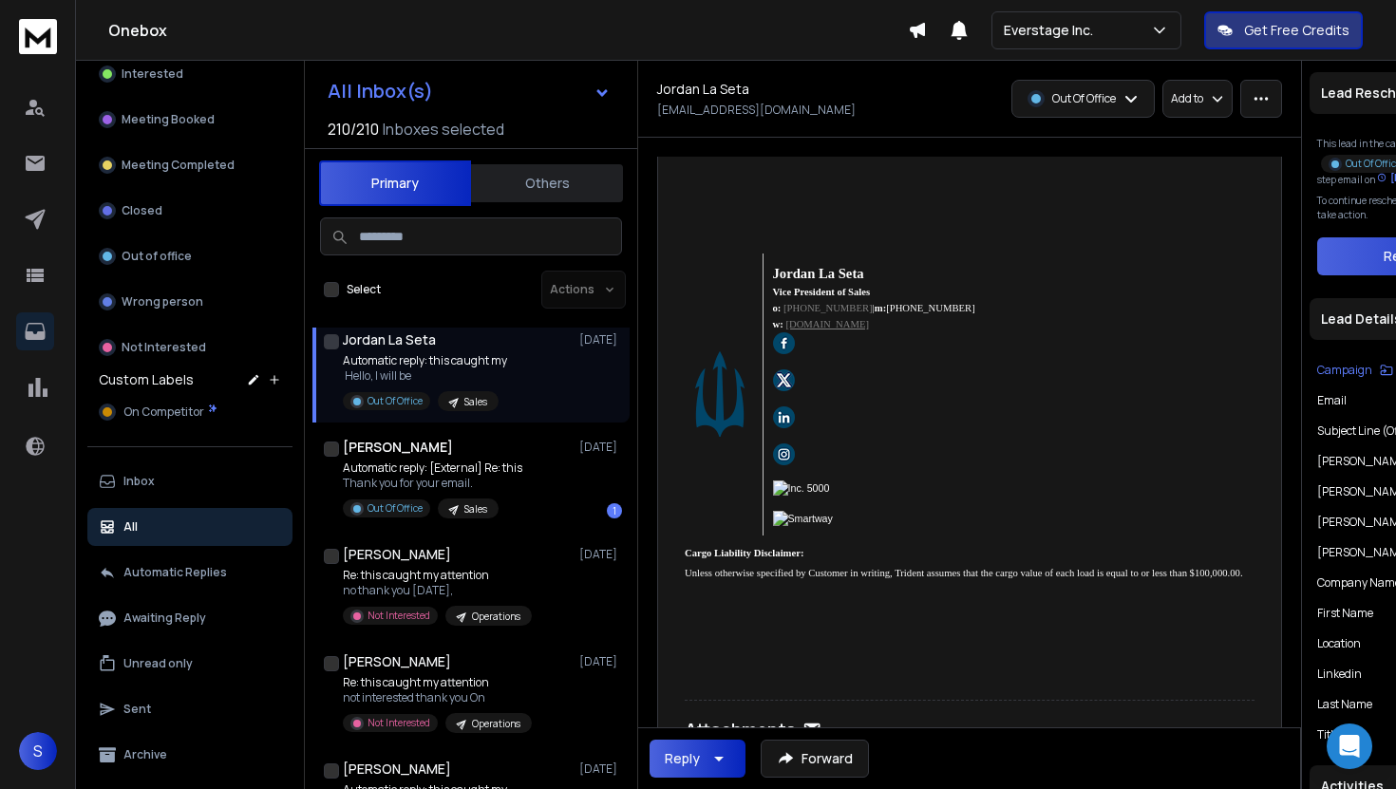
scroll to position [442, 0]
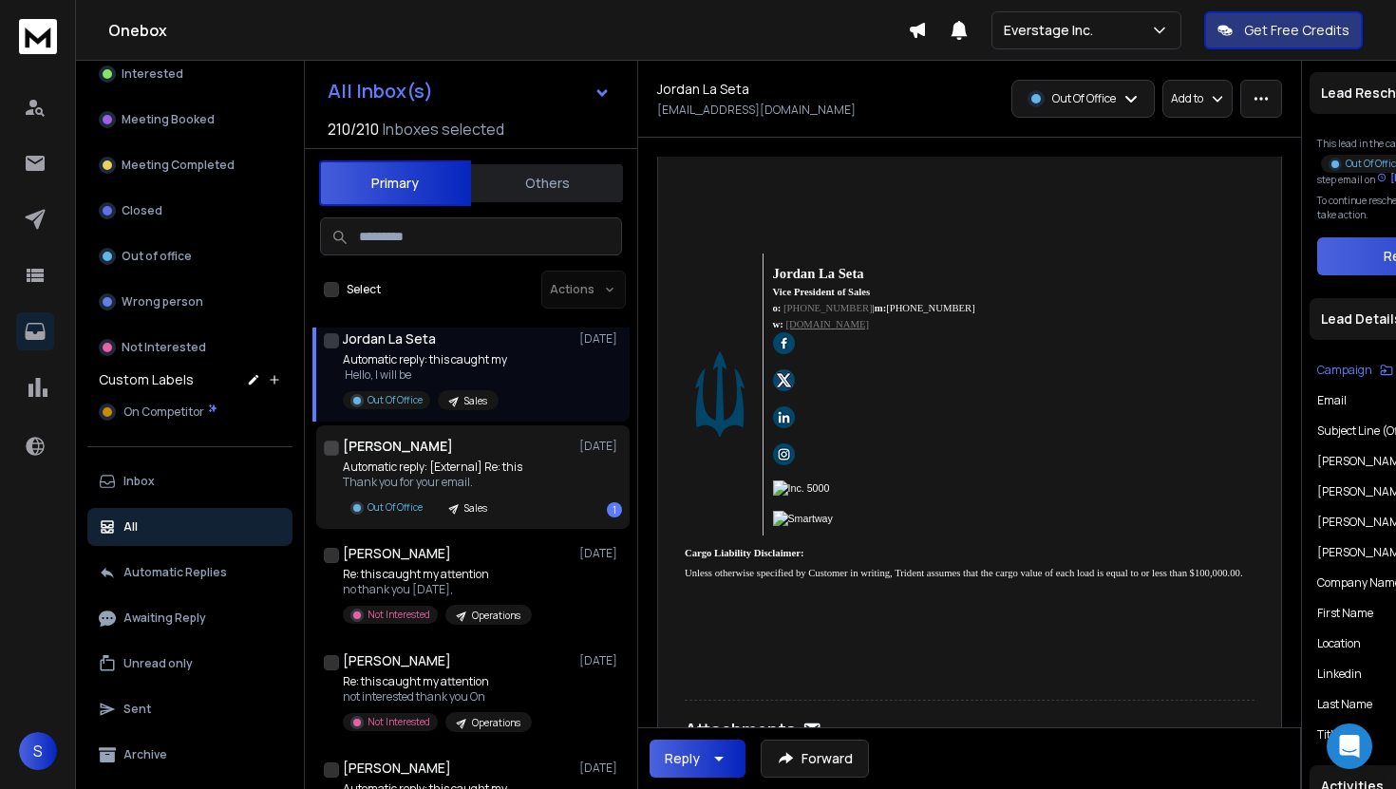
click at [478, 460] on p "Automatic reply: [External] Re: this" at bounding box center [432, 466] width 179 height 15
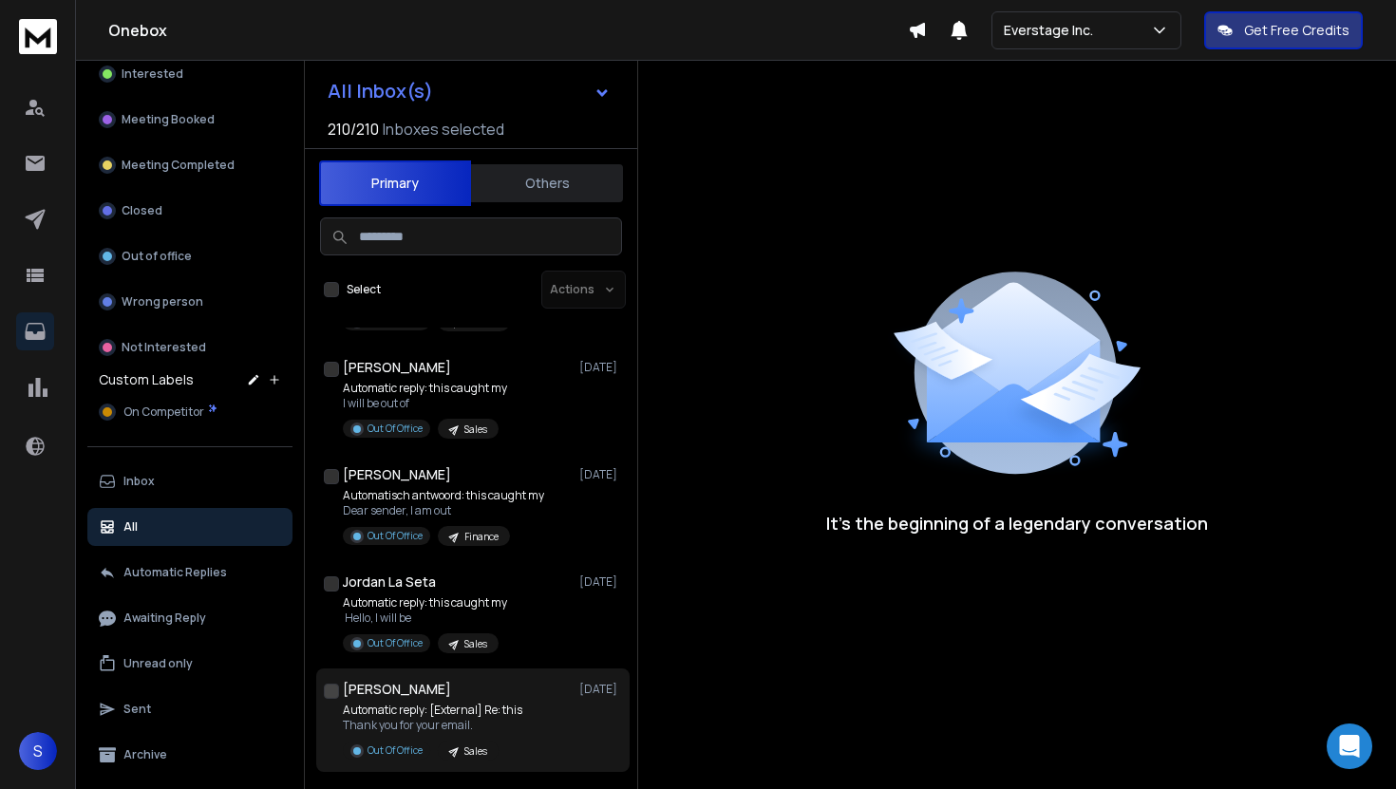
scroll to position [0, 0]
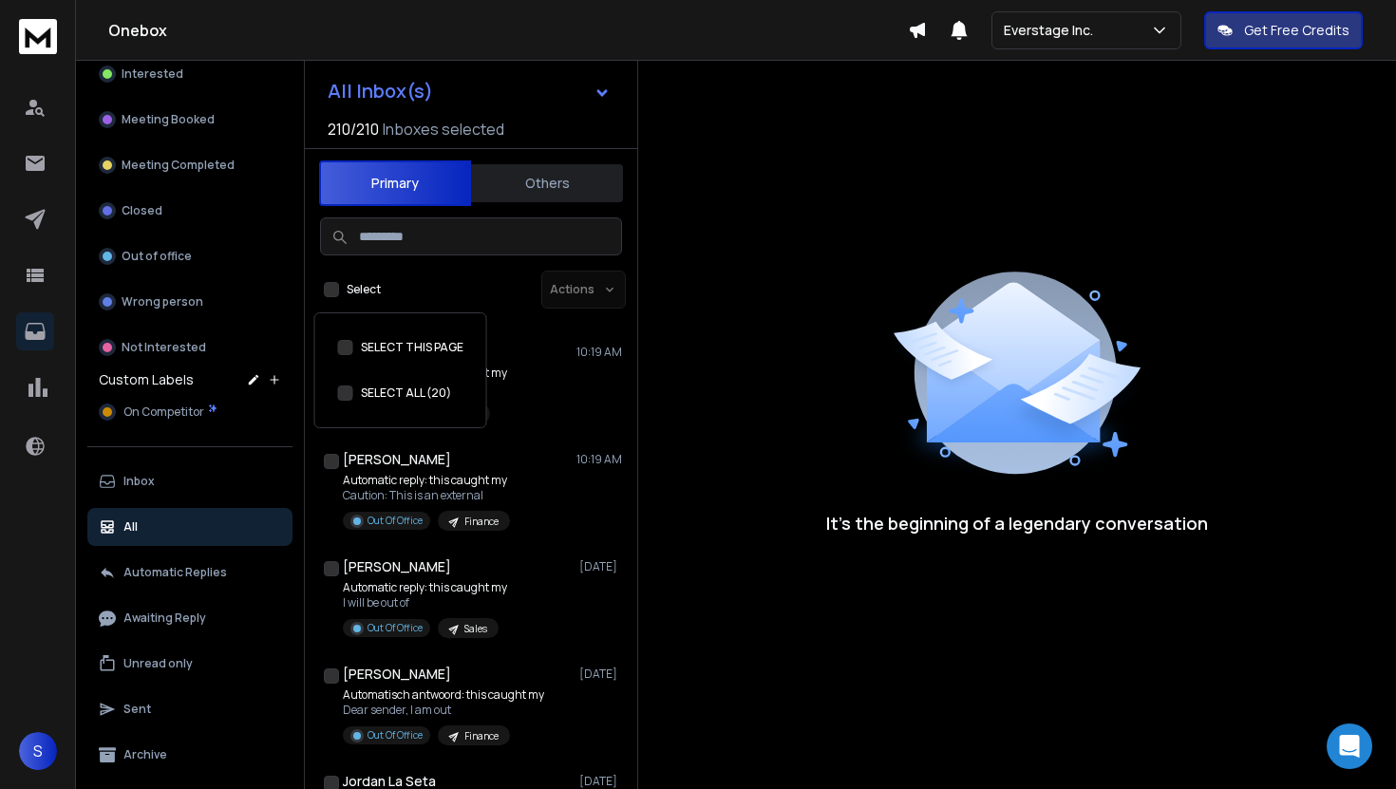
click at [347, 395] on button "SELECT THIS PAGE" at bounding box center [345, 392] width 15 height 15
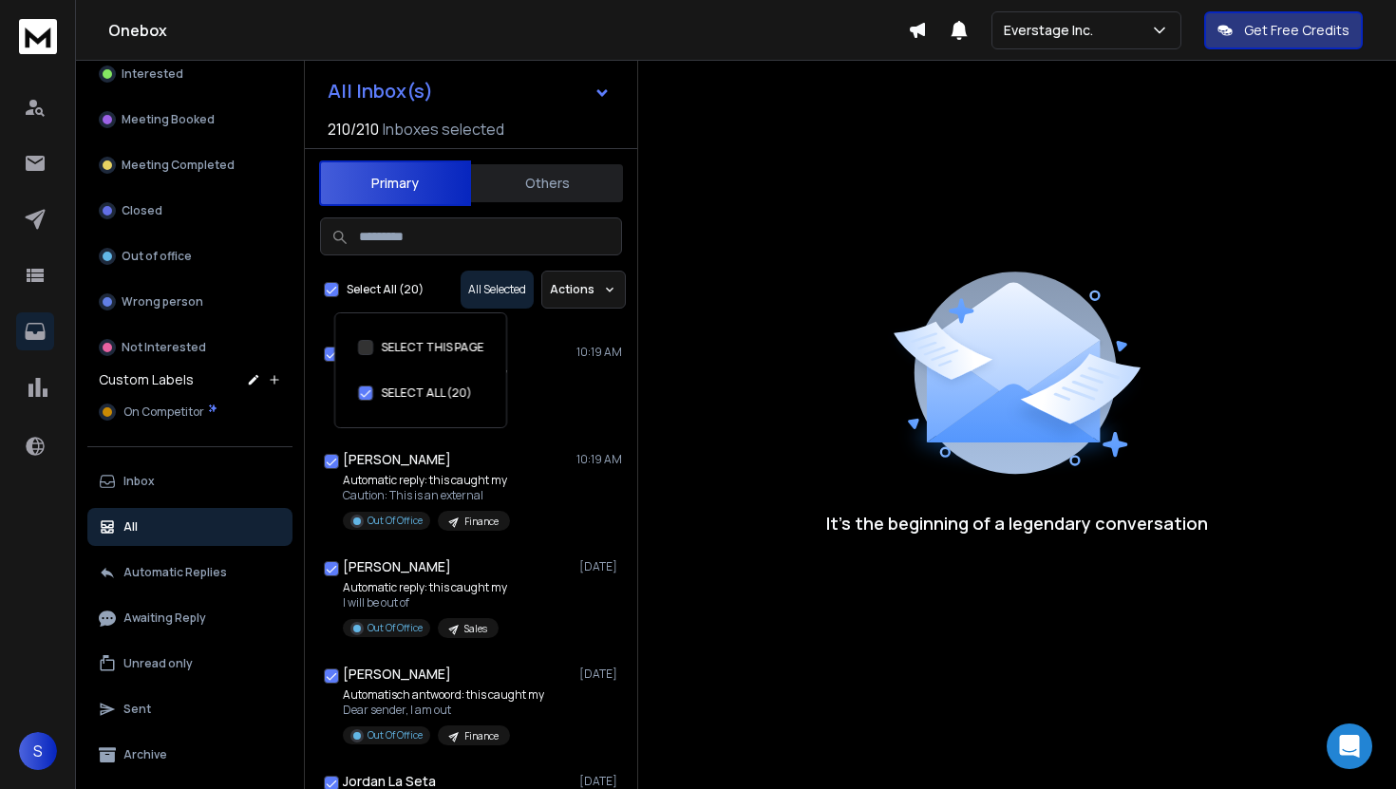
click at [327, 288] on button "SELECT THIS PAGE" at bounding box center [331, 289] width 15 height 15
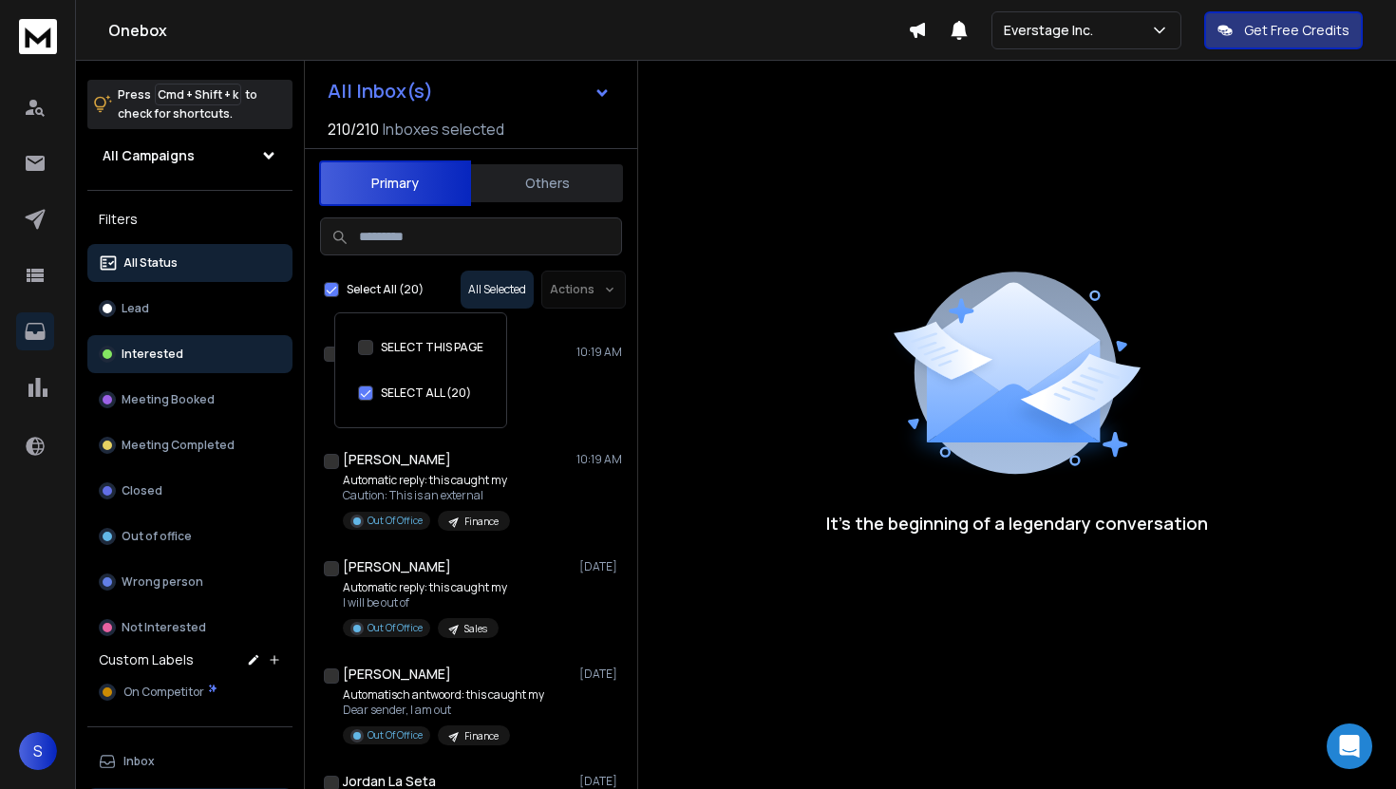
click at [146, 357] on p "Interested" at bounding box center [153, 354] width 62 height 15
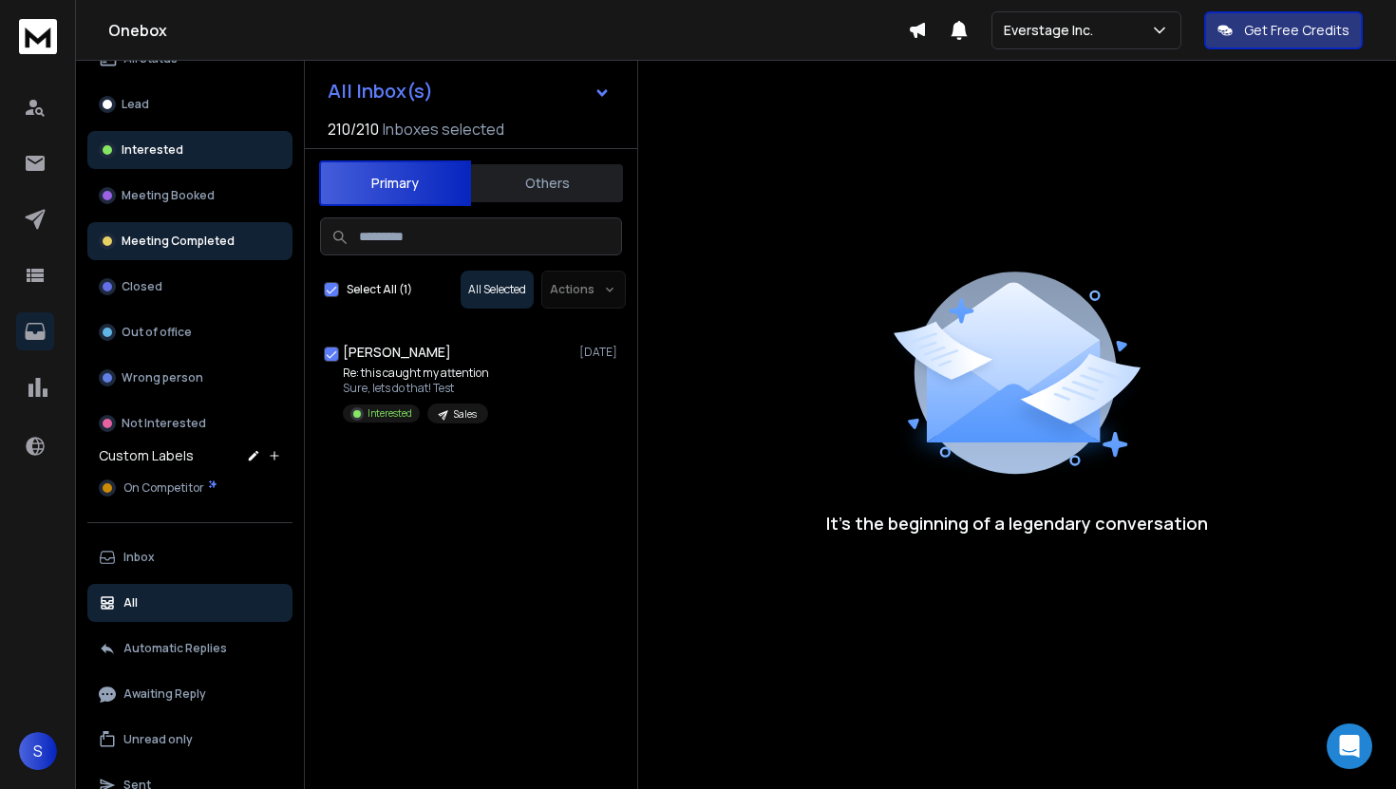
scroll to position [206, 0]
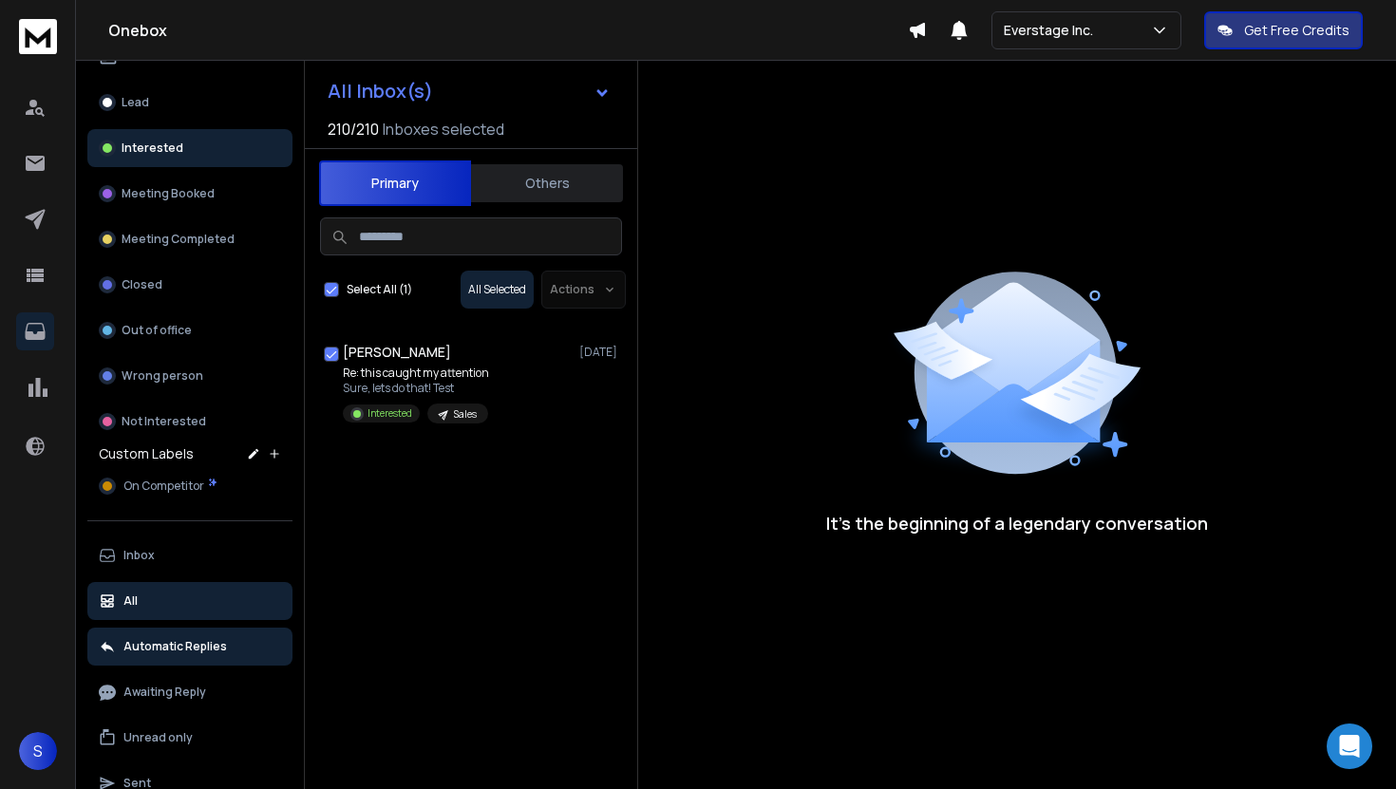
click at [184, 660] on button "Automatic Replies" at bounding box center [189, 647] width 205 height 38
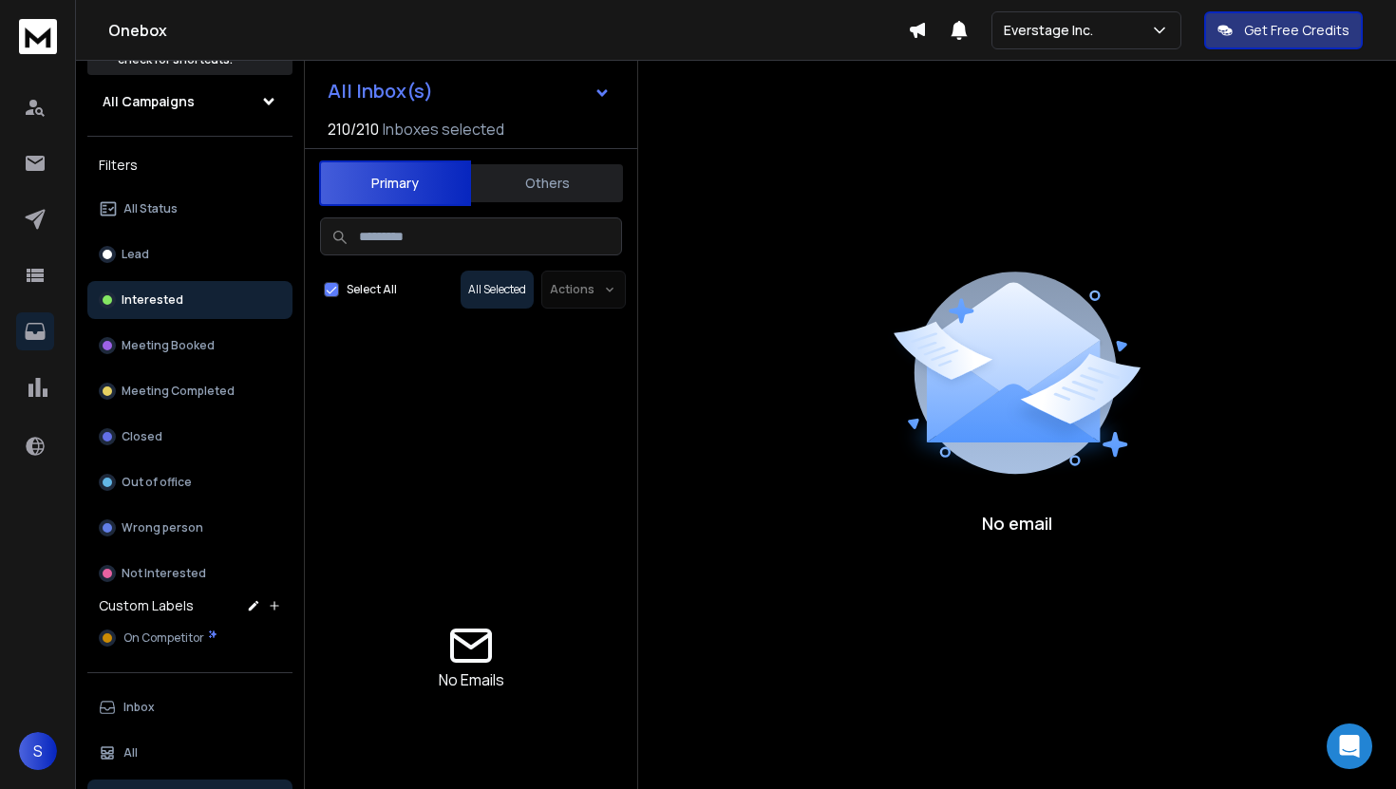
scroll to position [9, 0]
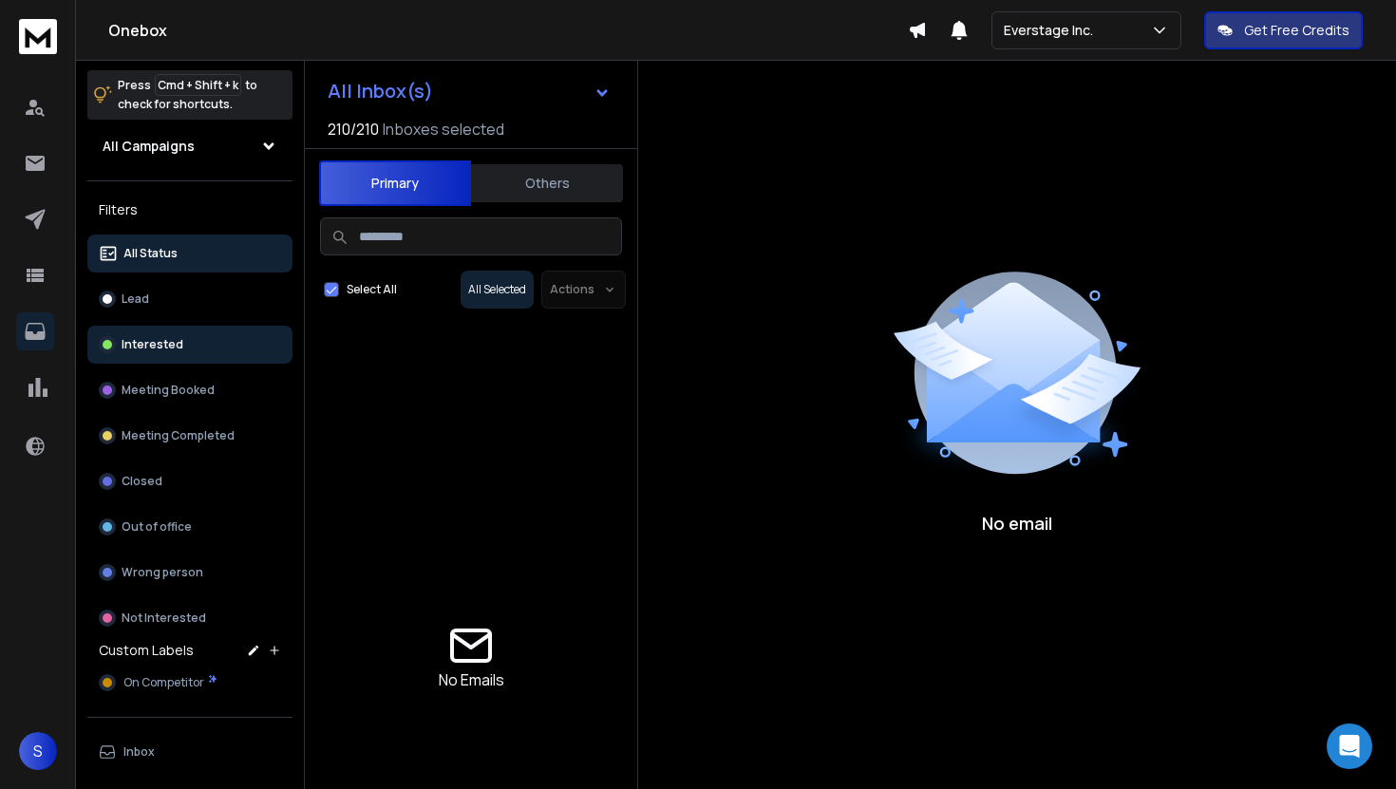
click at [139, 253] on p "All Status" at bounding box center [150, 253] width 54 height 15
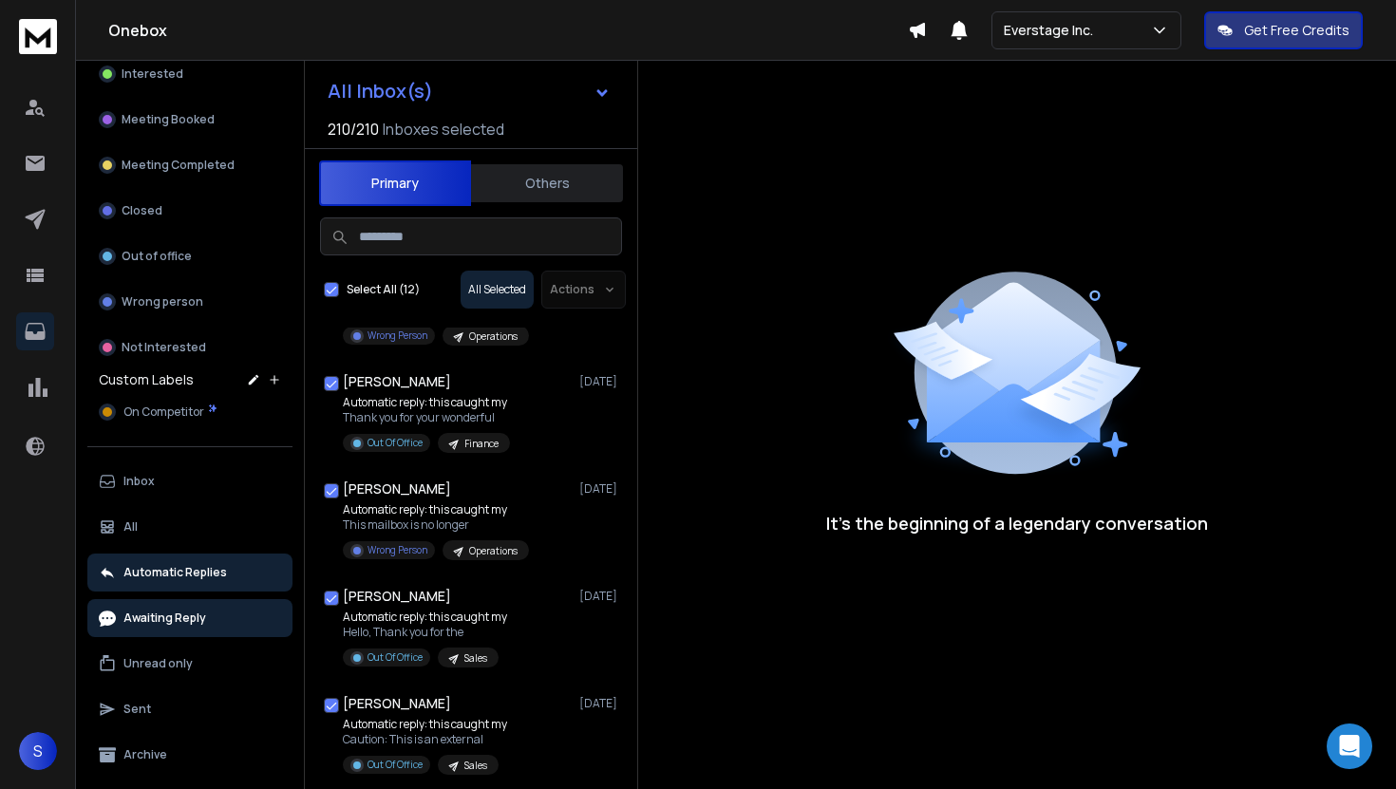
scroll to position [829, 0]
click at [173, 610] on div "Awaiting Reply" at bounding box center [152, 618] width 107 height 23
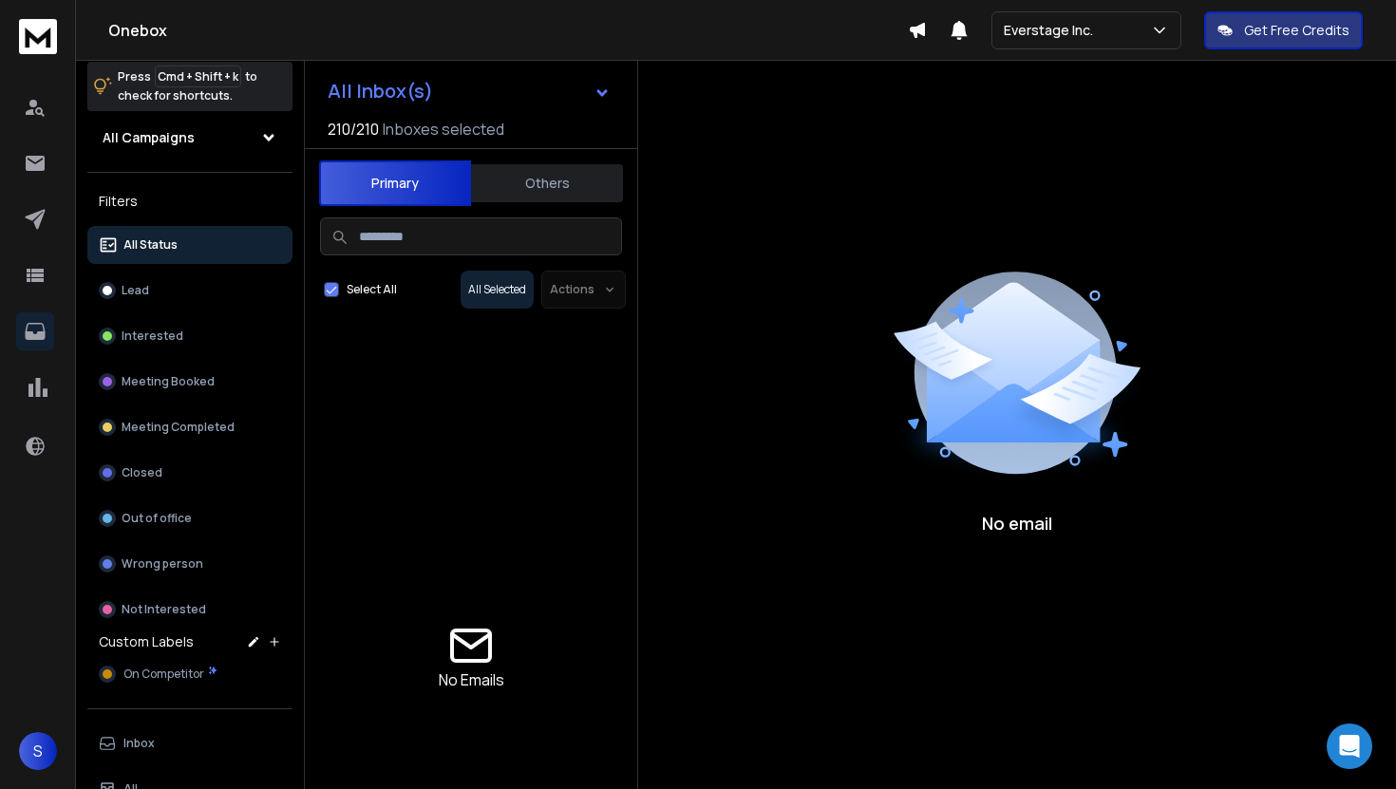
scroll to position [0, 0]
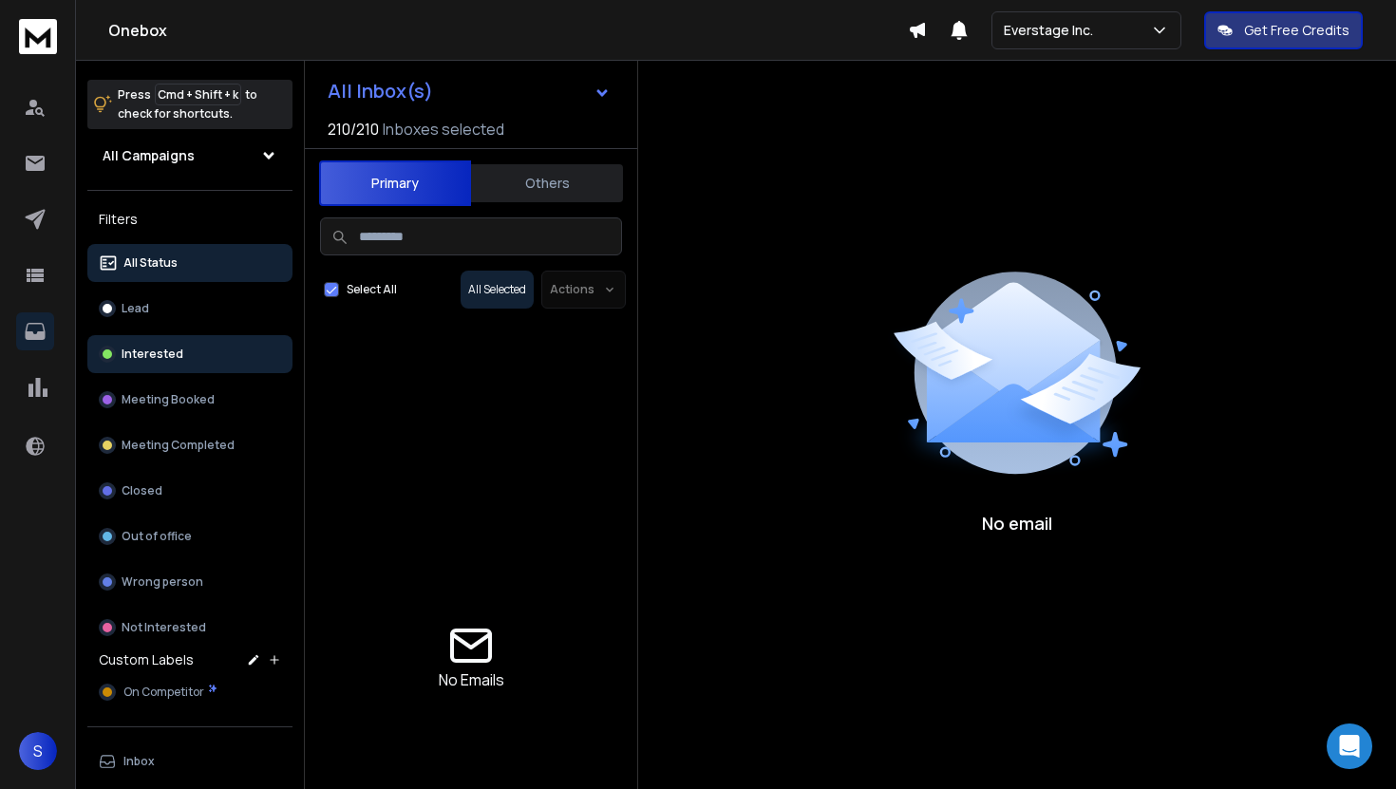
click at [185, 346] on button "Interested" at bounding box center [189, 354] width 205 height 38
click at [153, 266] on p "All Status" at bounding box center [150, 262] width 54 height 15
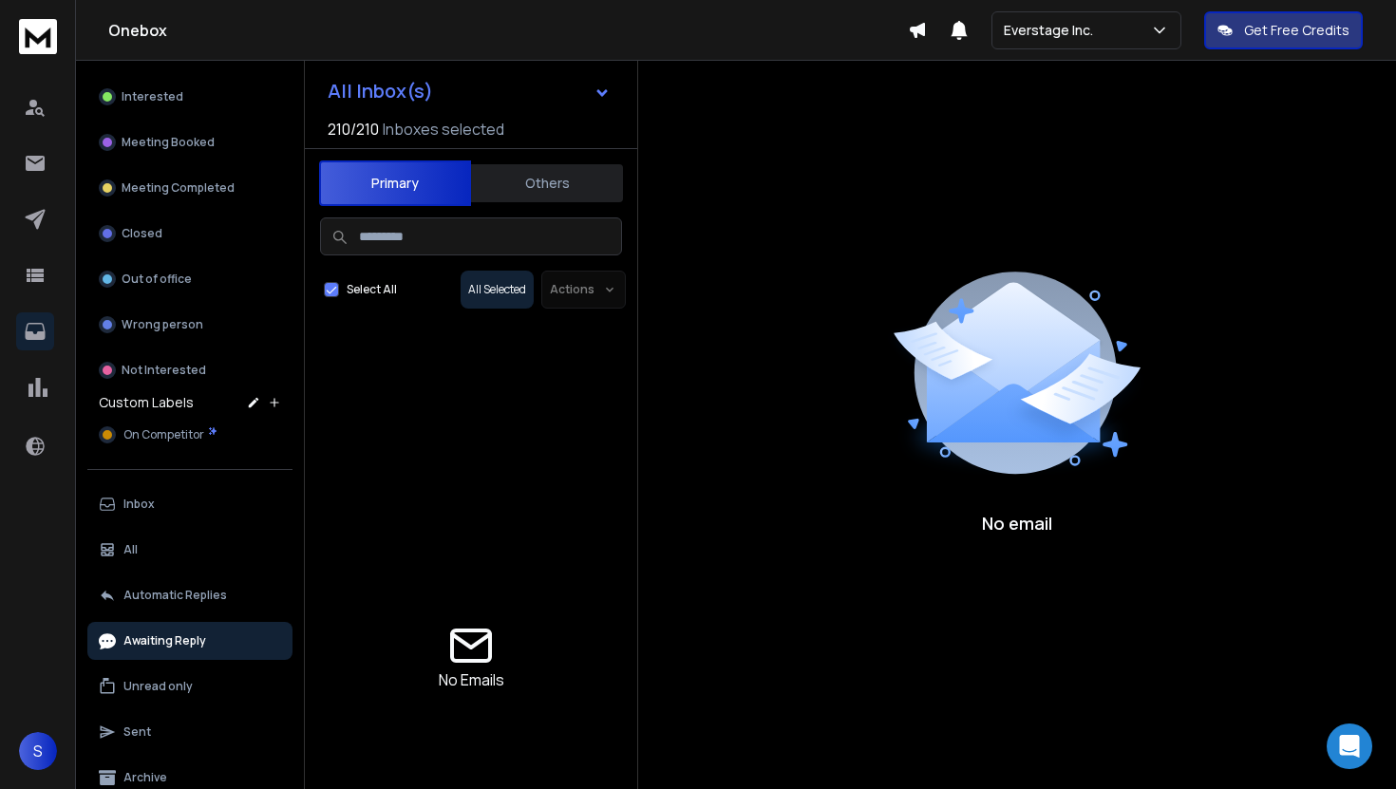
scroll to position [295, 0]
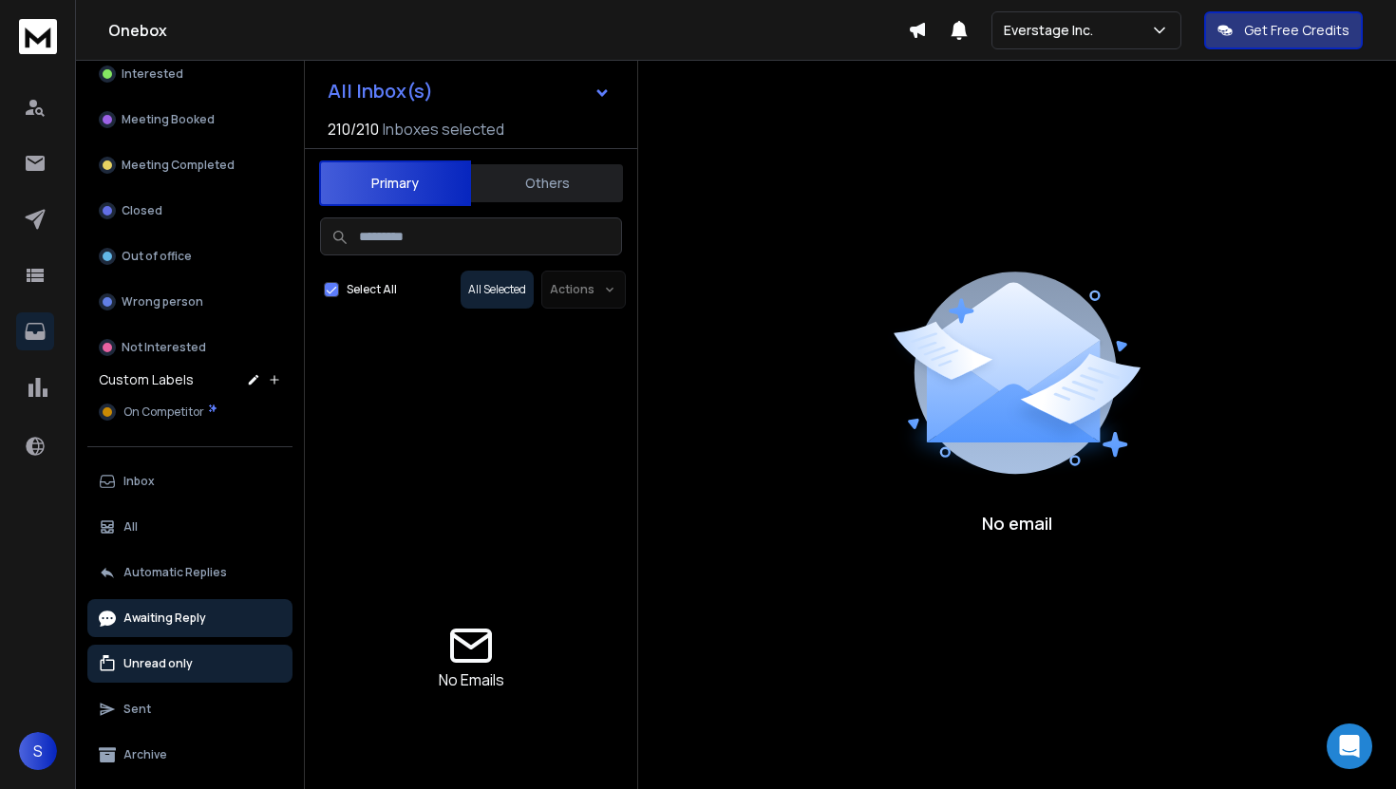
click at [188, 653] on button "Unread only" at bounding box center [189, 664] width 205 height 38
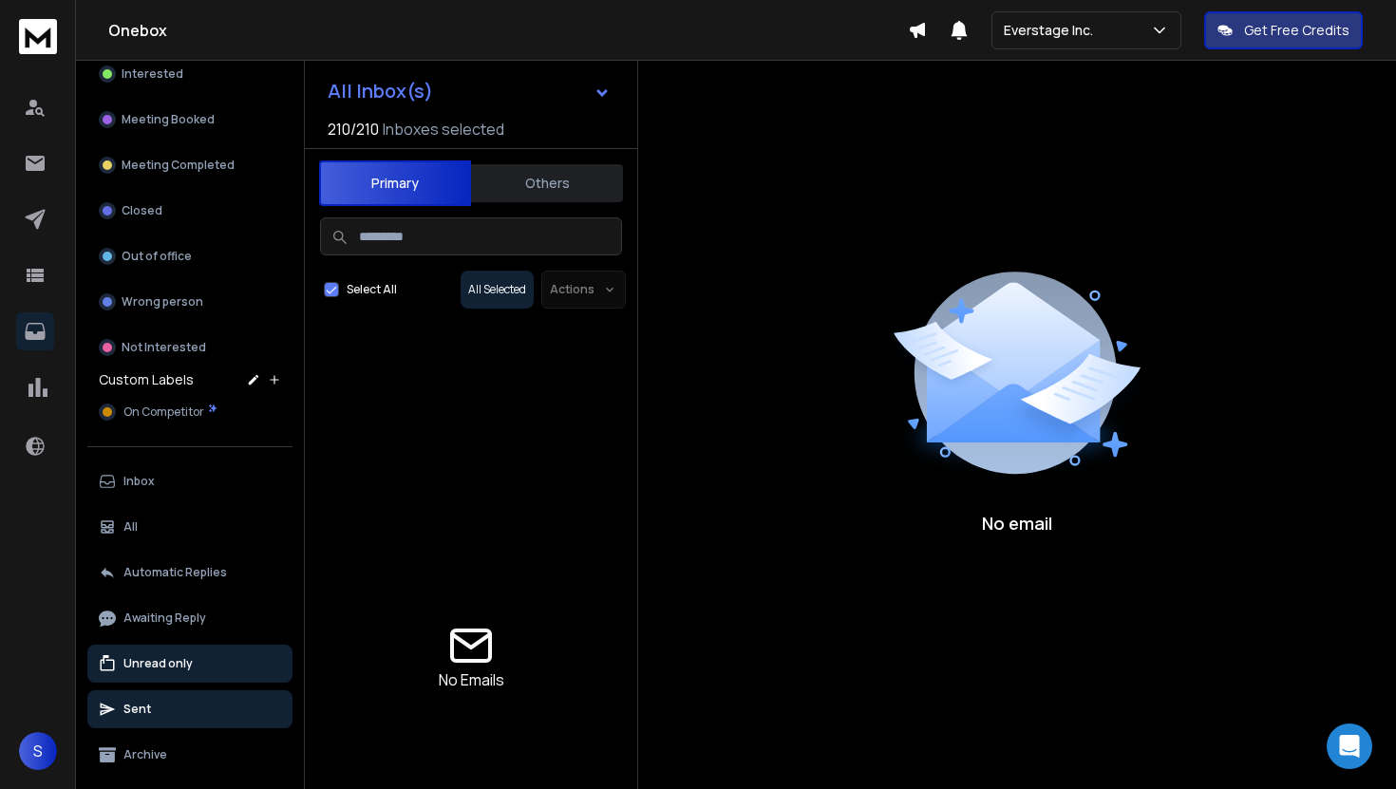
click at [167, 698] on button "Sent" at bounding box center [189, 709] width 205 height 38
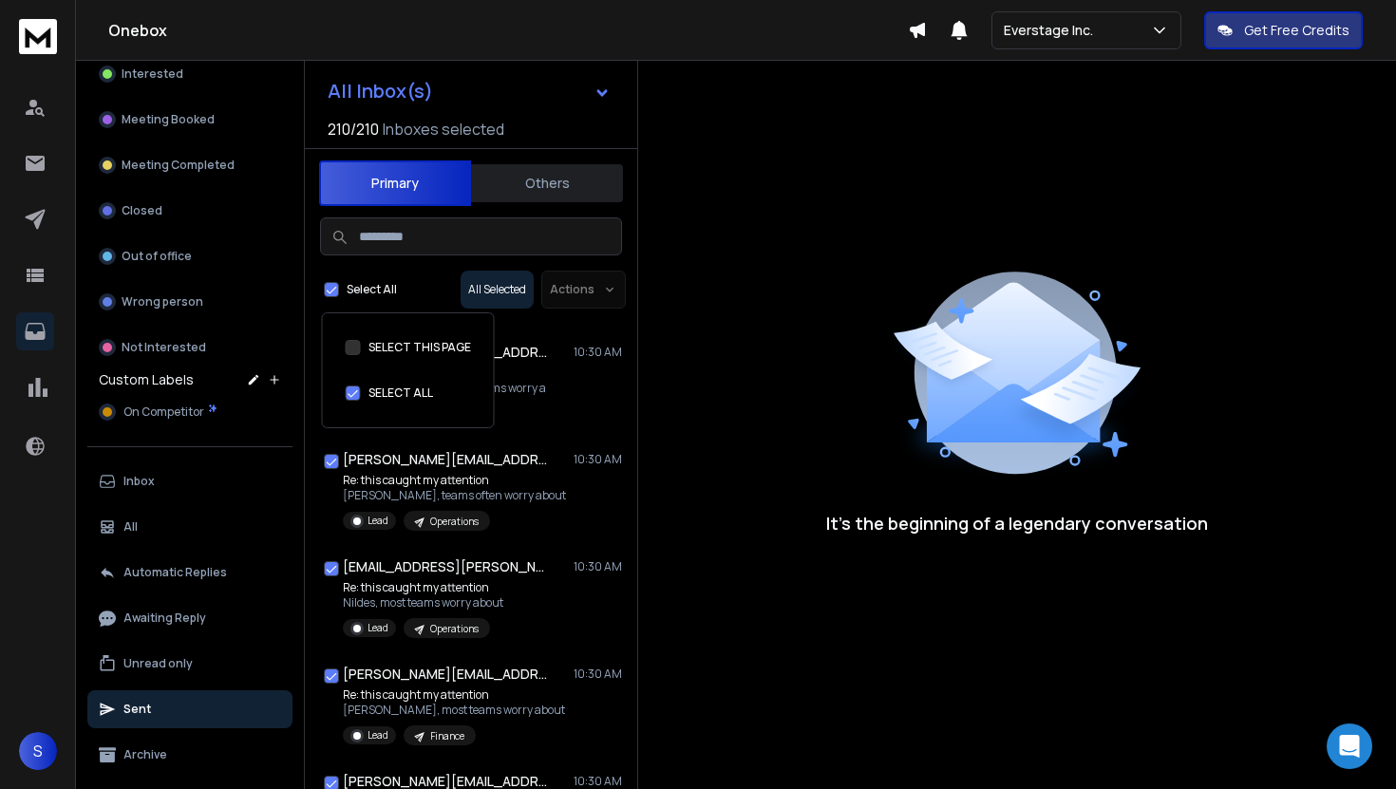
click at [331, 289] on button "SELECT THIS PAGE" at bounding box center [331, 289] width 15 height 15
click at [356, 387] on button "SELECT THIS PAGE" at bounding box center [353, 392] width 15 height 15
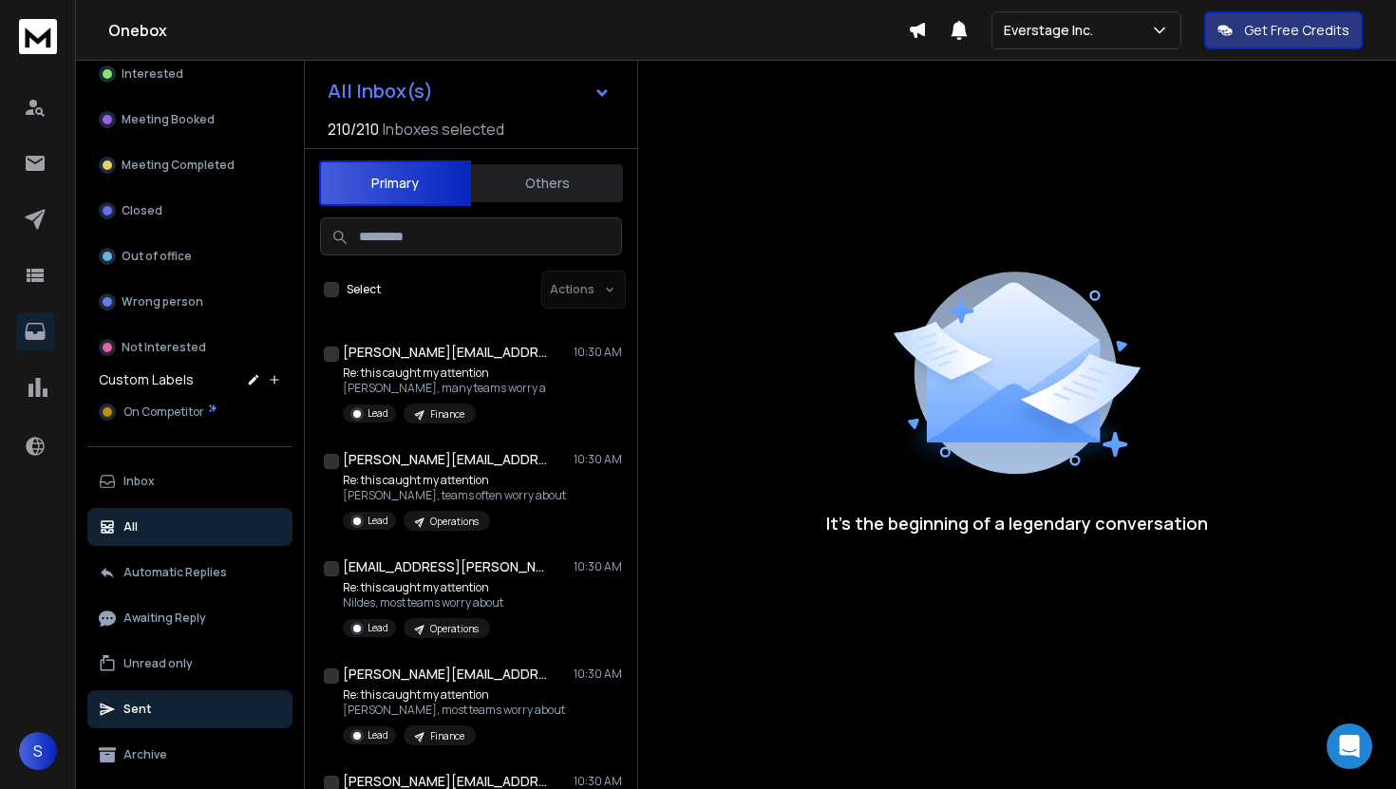
click at [143, 511] on button "All" at bounding box center [189, 527] width 205 height 38
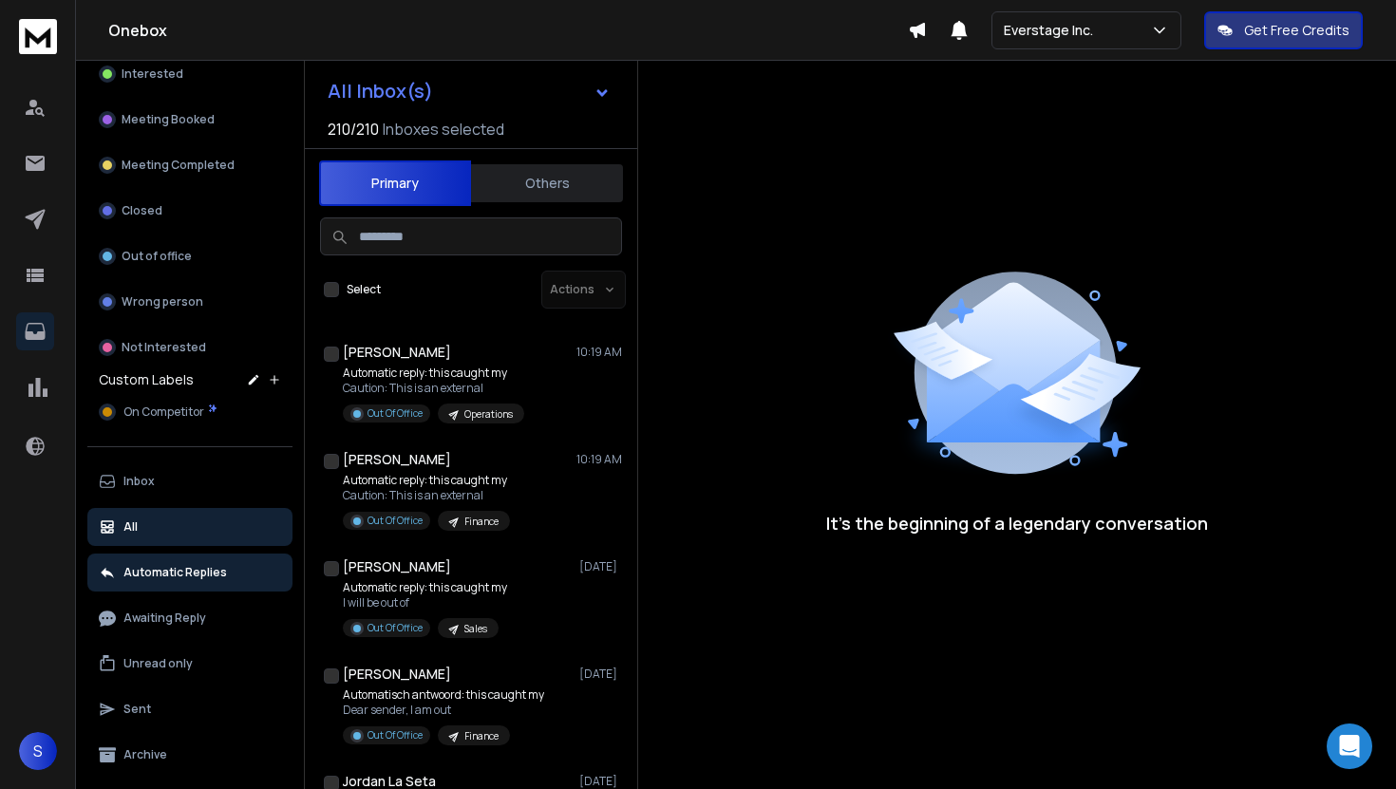
click at [159, 565] on p "Automatic Replies" at bounding box center [174, 572] width 103 height 15
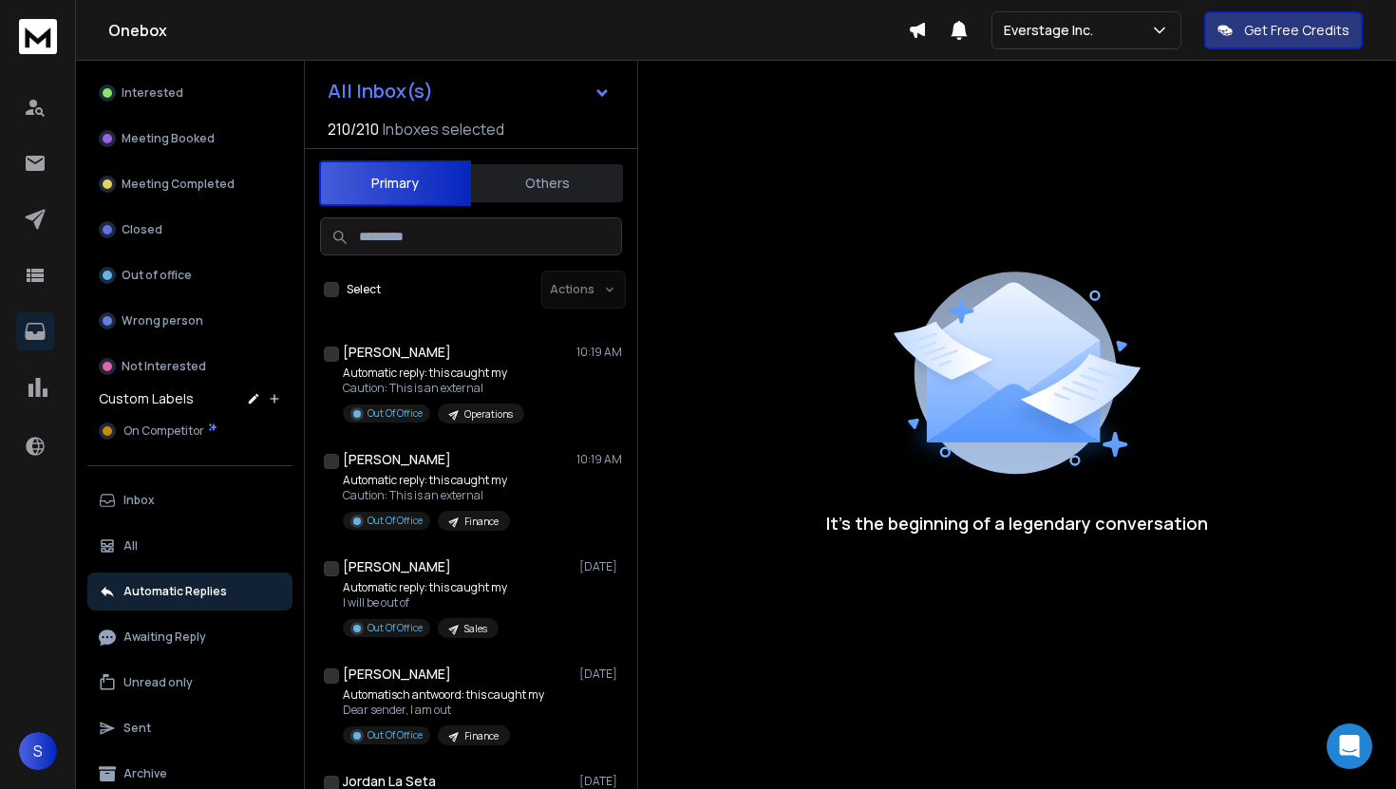
scroll to position [260, 0]
click at [133, 503] on p "Inbox" at bounding box center [138, 501] width 31 height 15
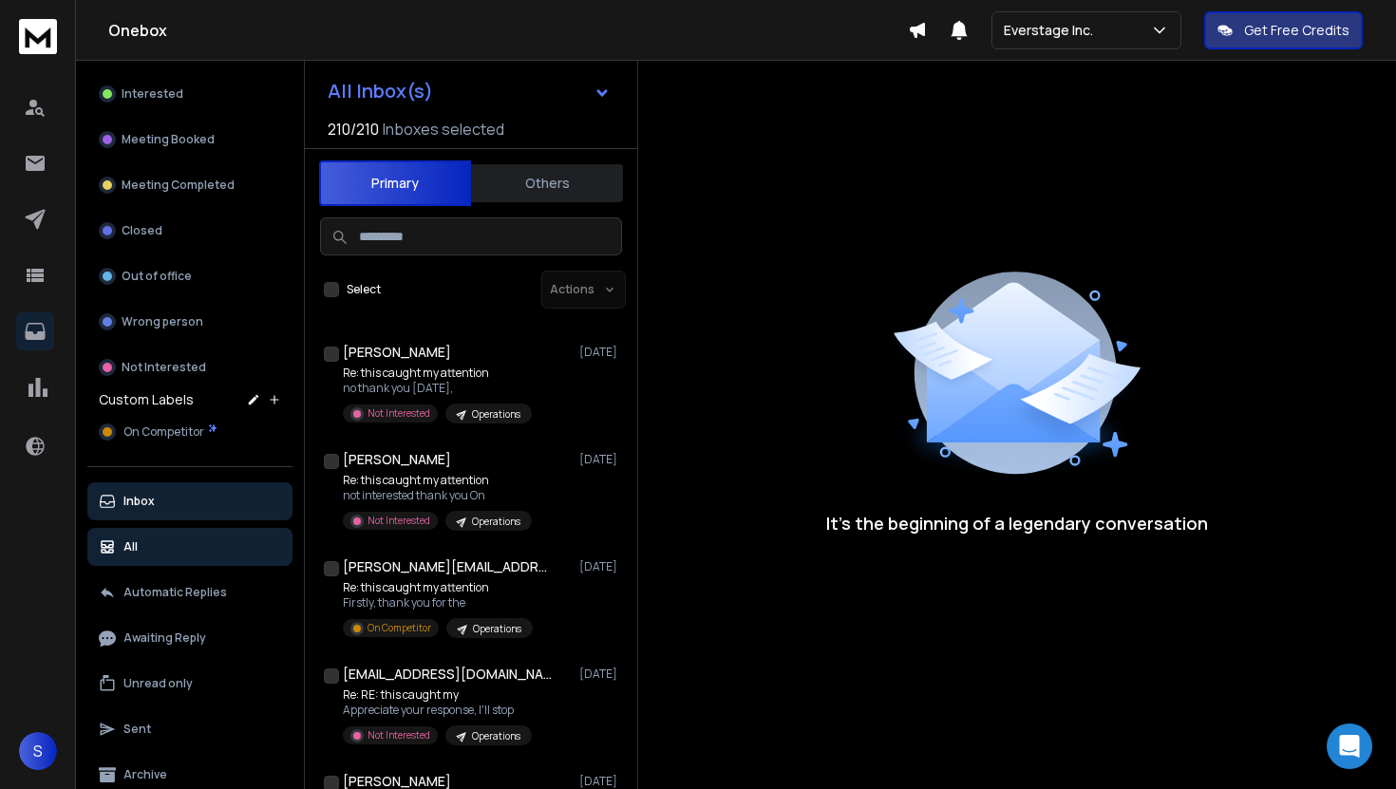
click at [141, 541] on button "All" at bounding box center [189, 547] width 205 height 38
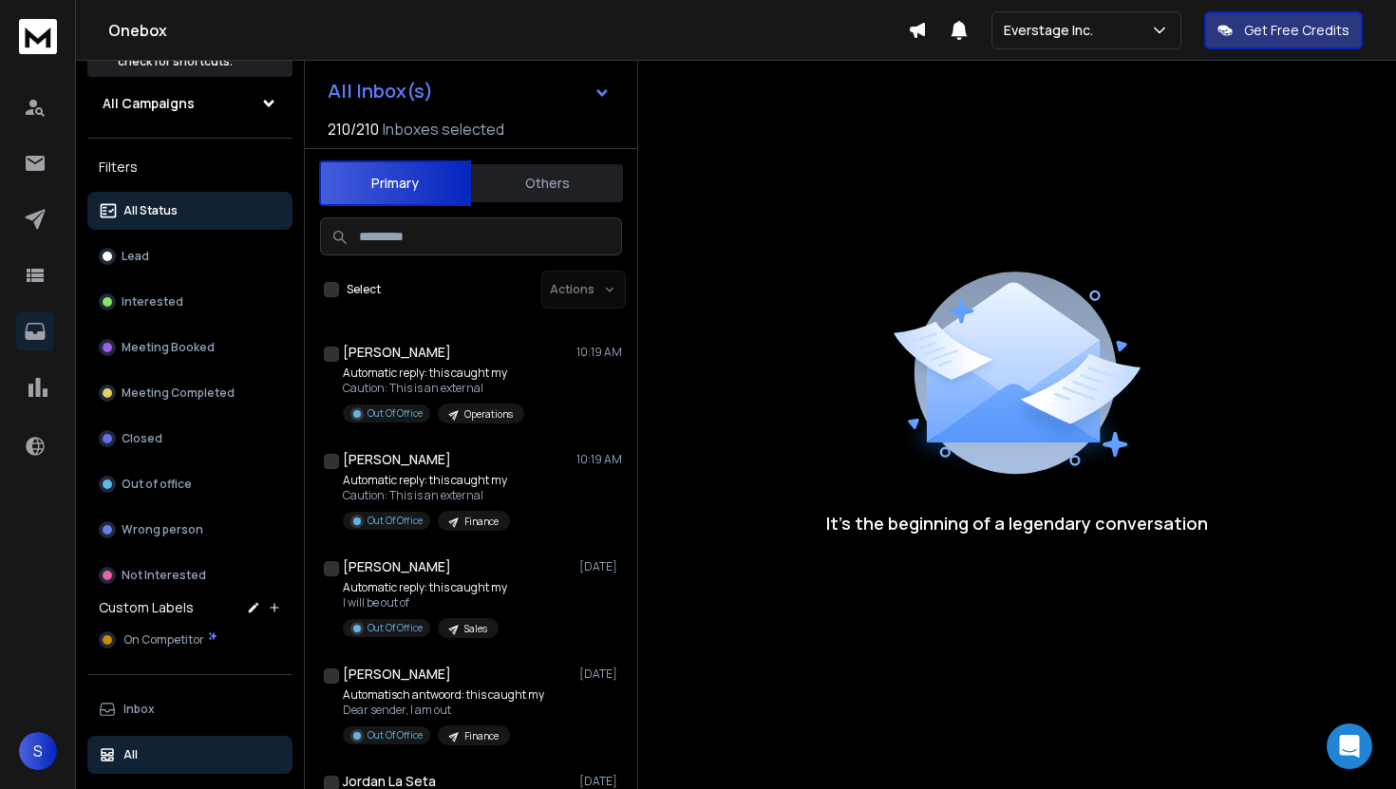
scroll to position [51, 0]
click at [135, 252] on p "Lead" at bounding box center [136, 257] width 28 height 15
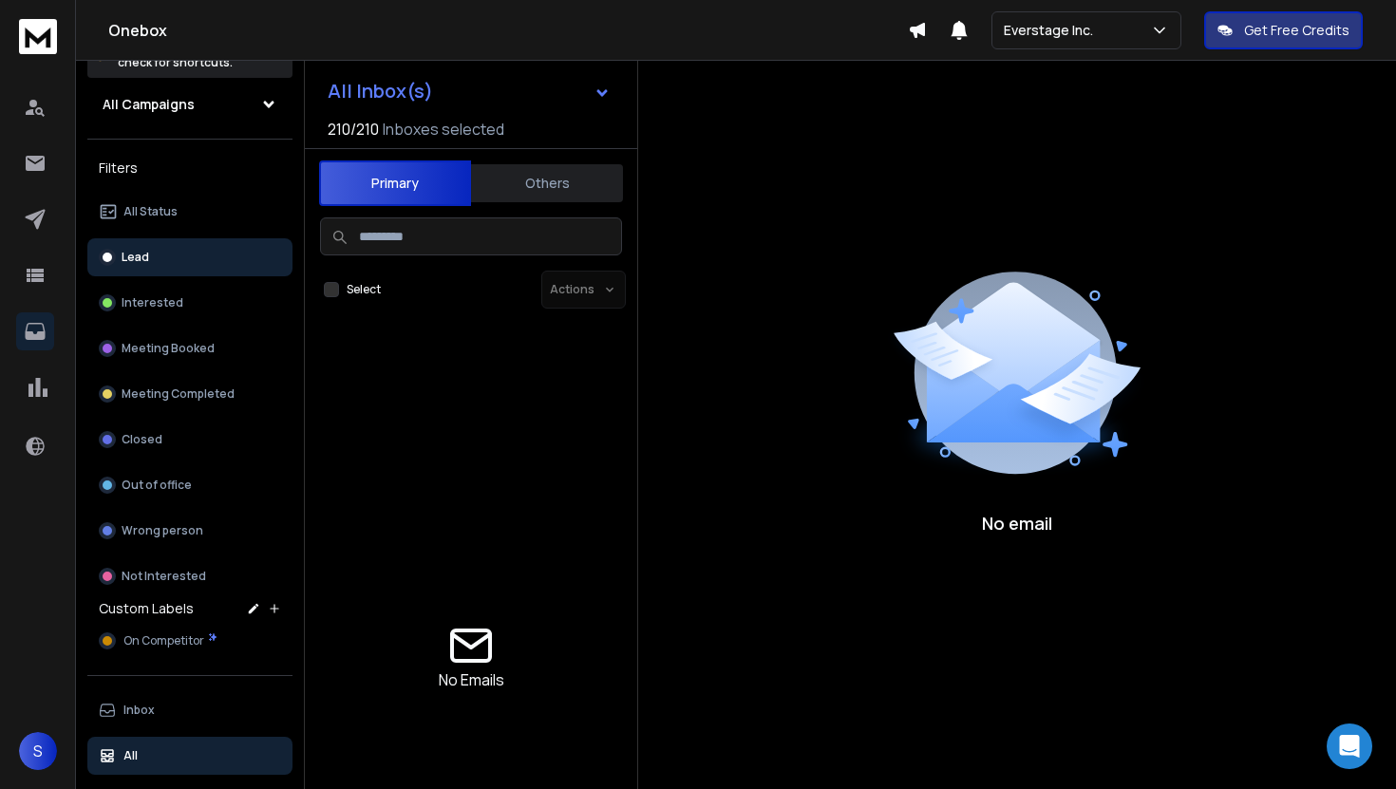
click at [135, 252] on p "Lead" at bounding box center [136, 257] width 28 height 15
click at [135, 316] on button "Interested" at bounding box center [189, 303] width 205 height 38
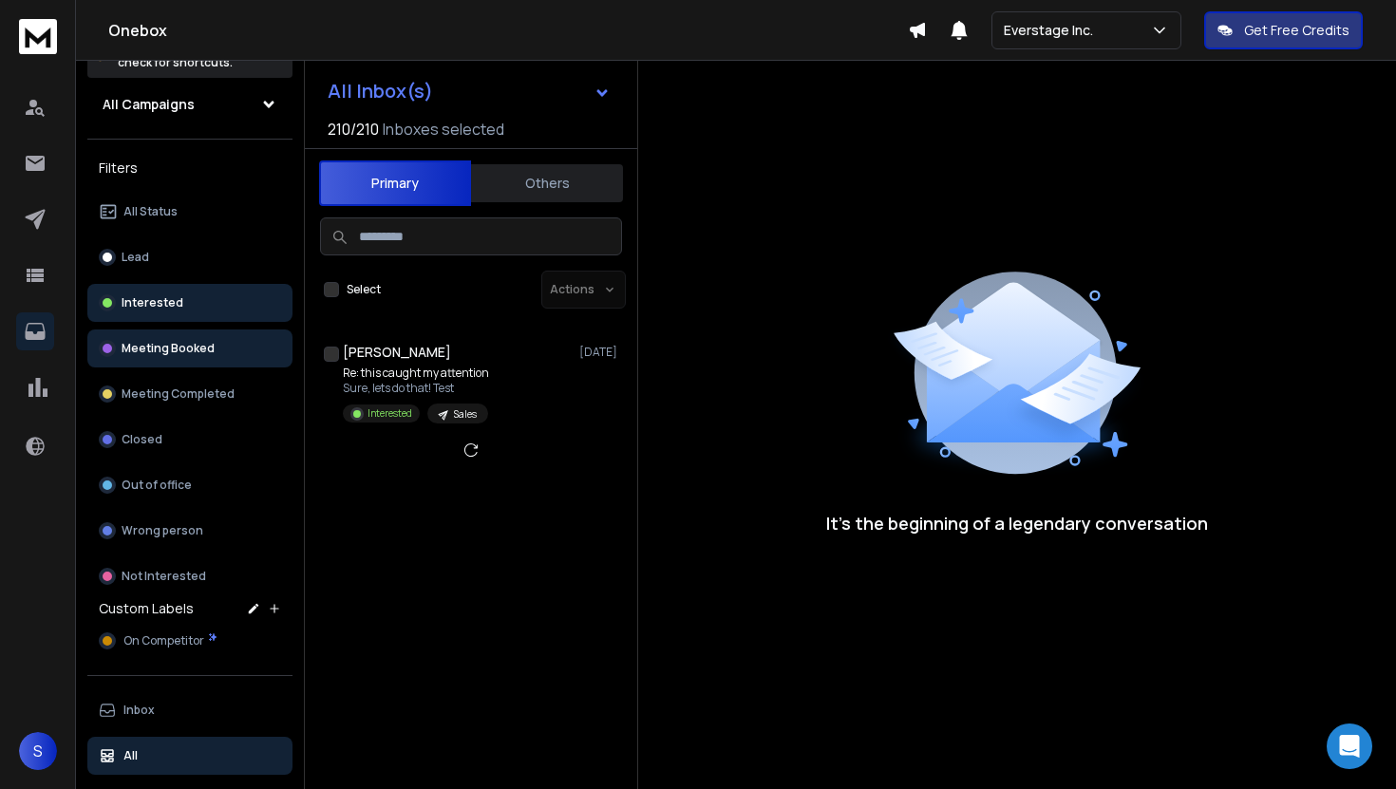
click at [143, 345] on p "Meeting Booked" at bounding box center [168, 348] width 93 height 15
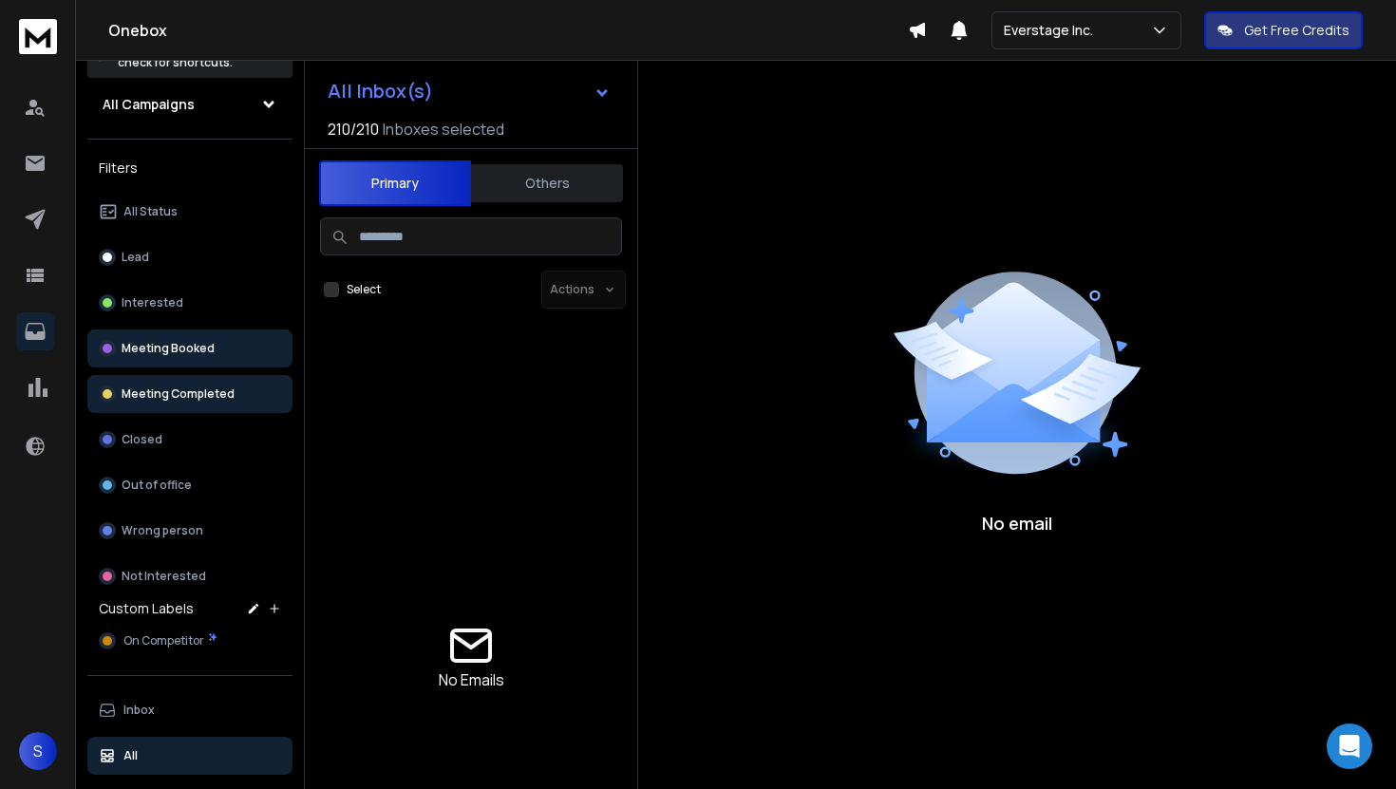
click at [154, 404] on button "Meeting Completed" at bounding box center [189, 394] width 205 height 38
click at [171, 639] on span "On Competitor" at bounding box center [163, 640] width 81 height 15
